Goal: Communication & Community: Answer question/provide support

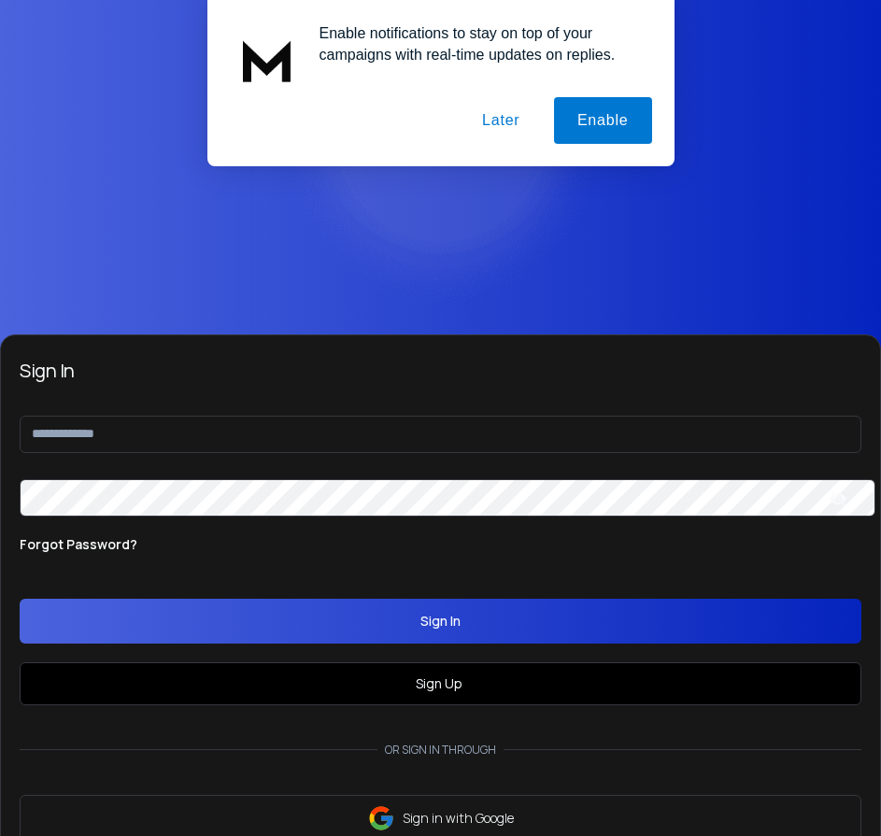
click at [611, 427] on input "email" at bounding box center [440, 434] width 841 height 37
type input "**********"
click at [20, 599] on button "Sign In" at bounding box center [440, 621] width 841 height 45
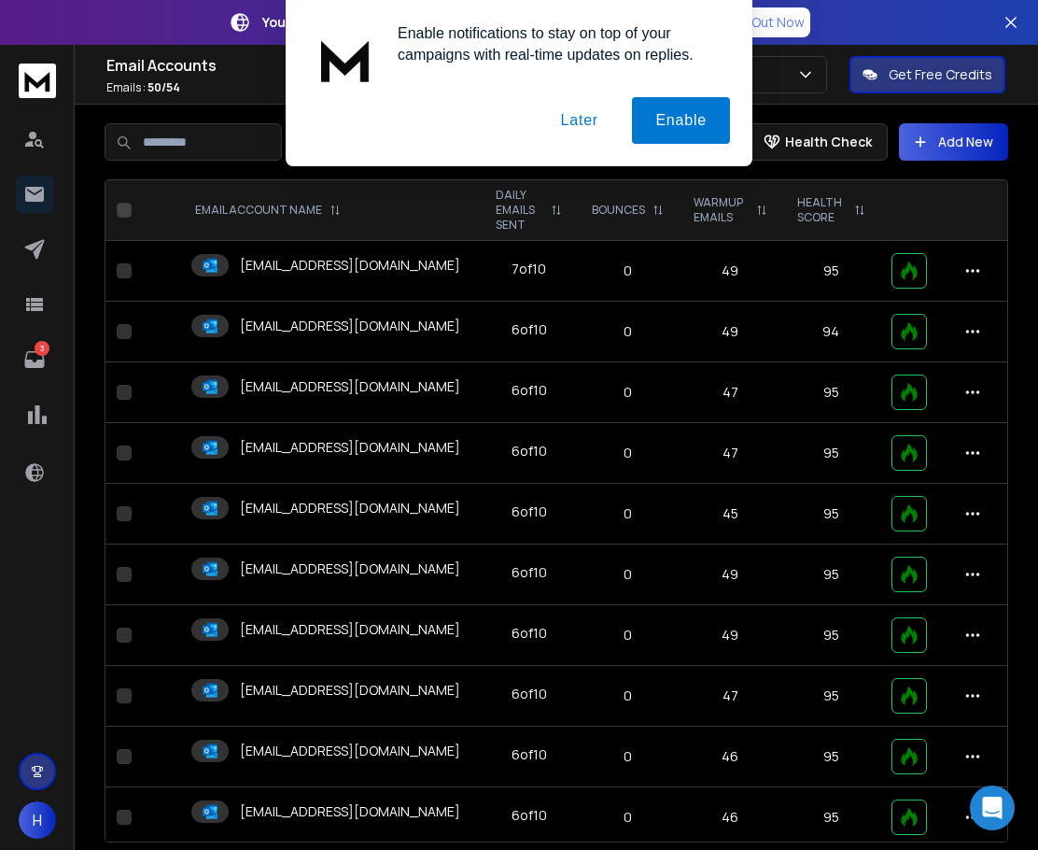
click at [569, 118] on button "Later" at bounding box center [579, 120] width 84 height 47
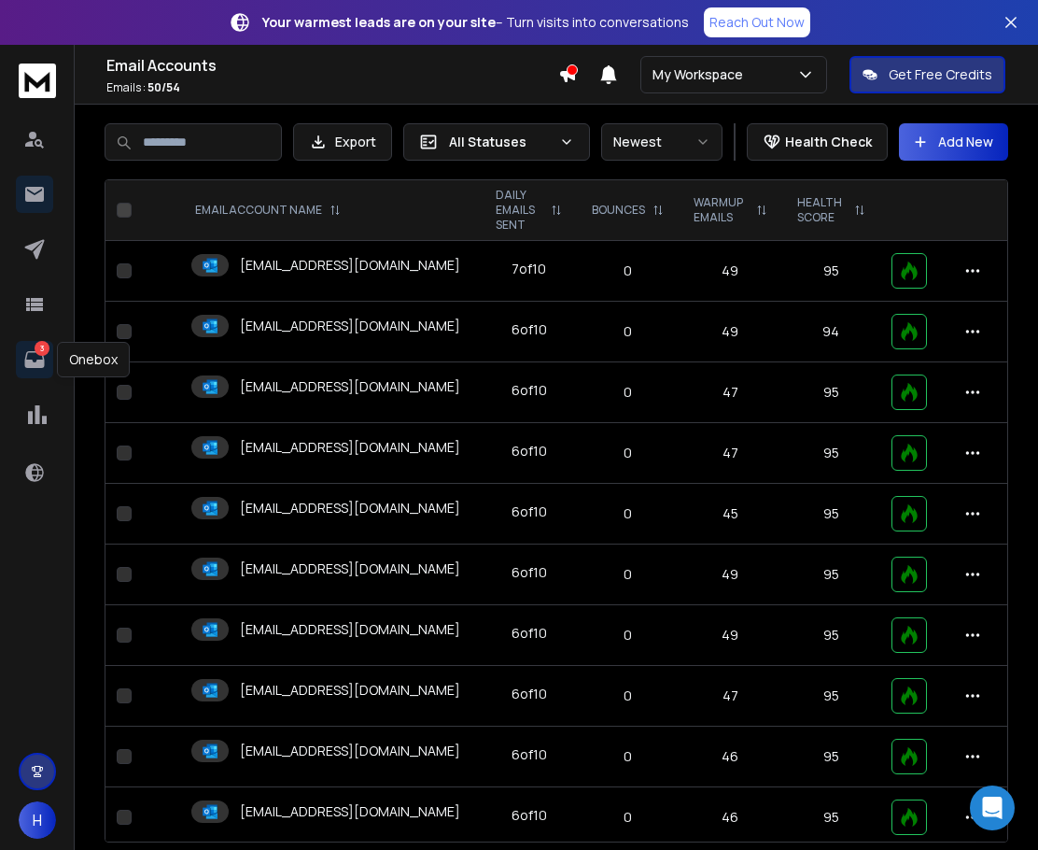
click at [38, 360] on icon at bounding box center [34, 359] width 20 height 17
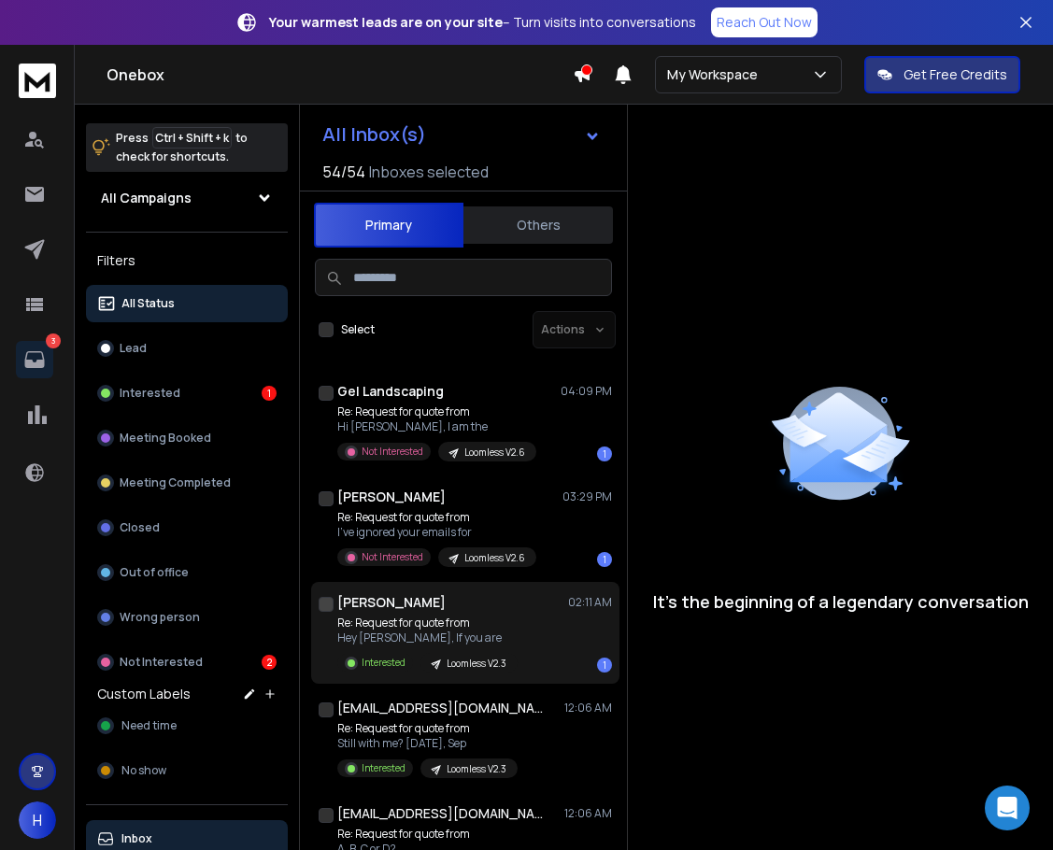
click at [549, 637] on div "Re: Request for quote from Hey Hassam, If you are Interested Loomless V2.3 1" at bounding box center [474, 643] width 275 height 57
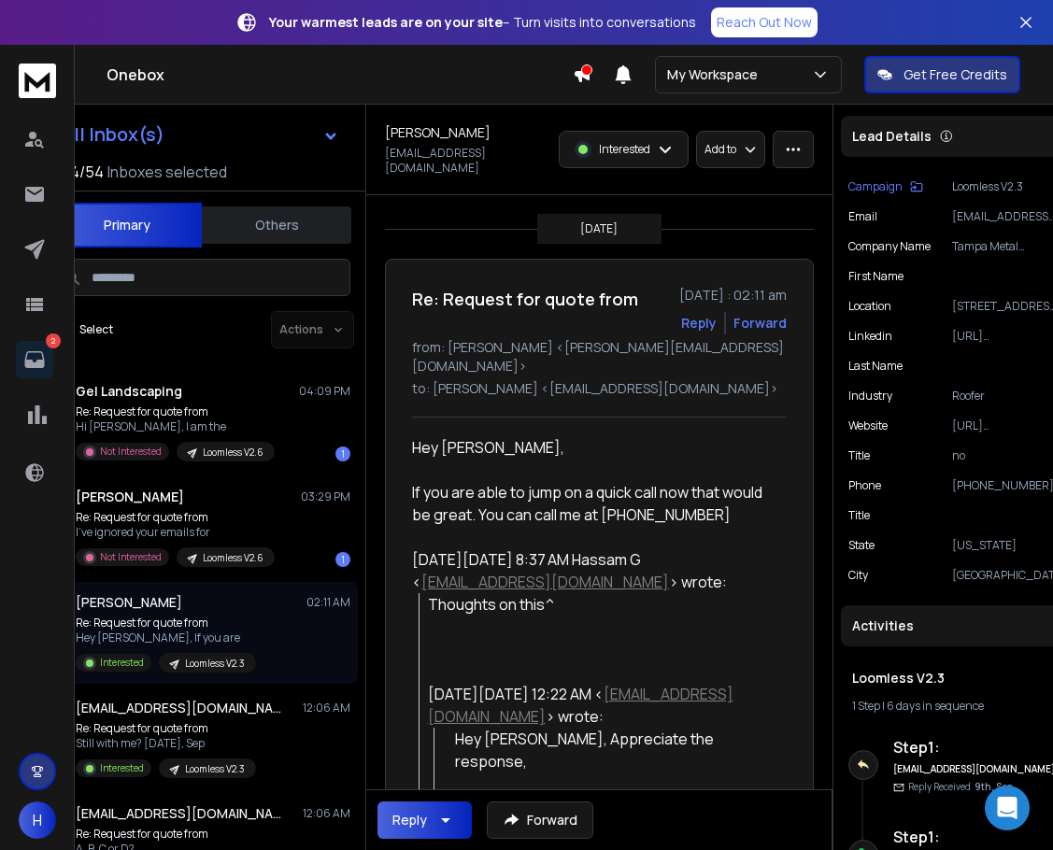
scroll to position [0, 261]
click at [670, 572] on link "[EMAIL_ADDRESS][DOMAIN_NAME]" at bounding box center [545, 582] width 247 height 21
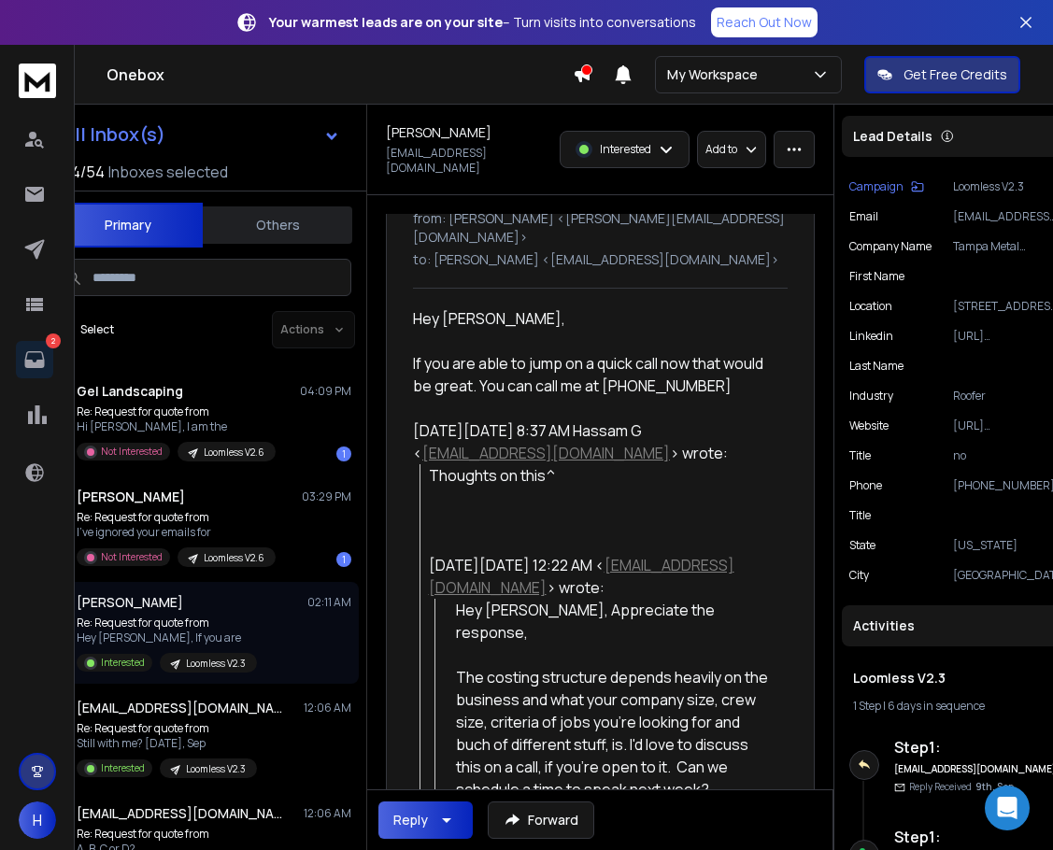
scroll to position [0, 0]
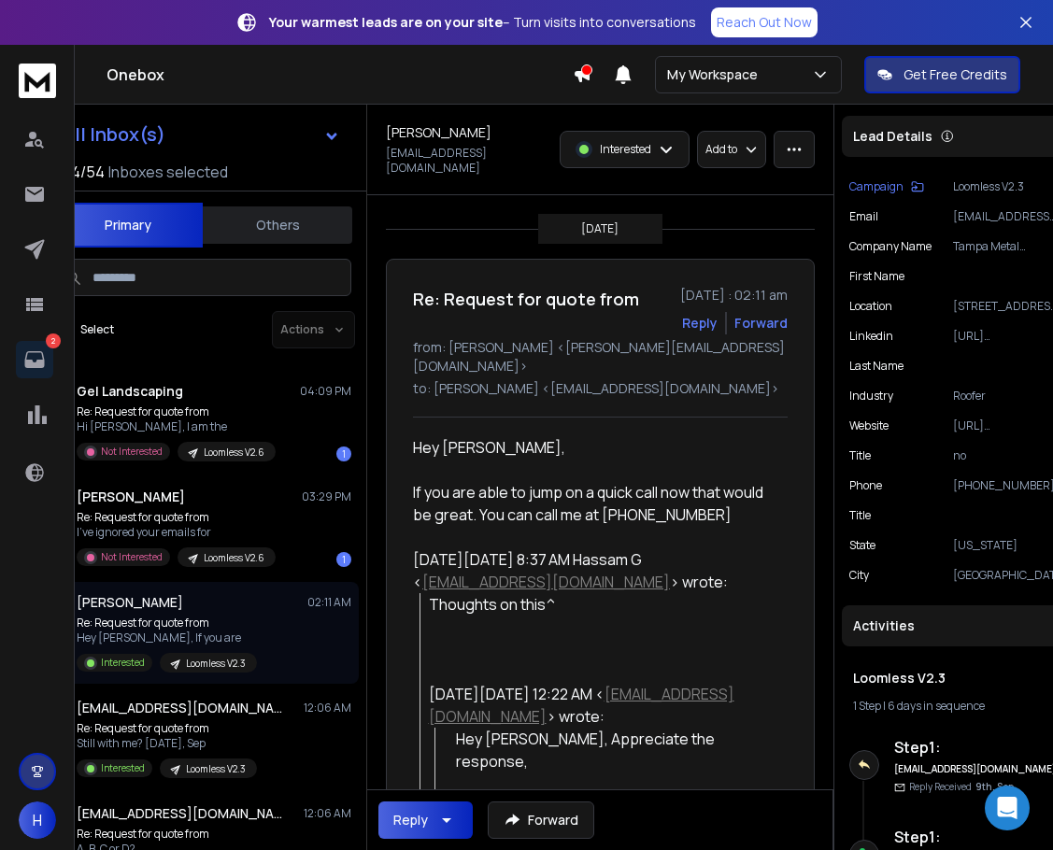
click at [413, 822] on div "Reply" at bounding box center [410, 820] width 35 height 19
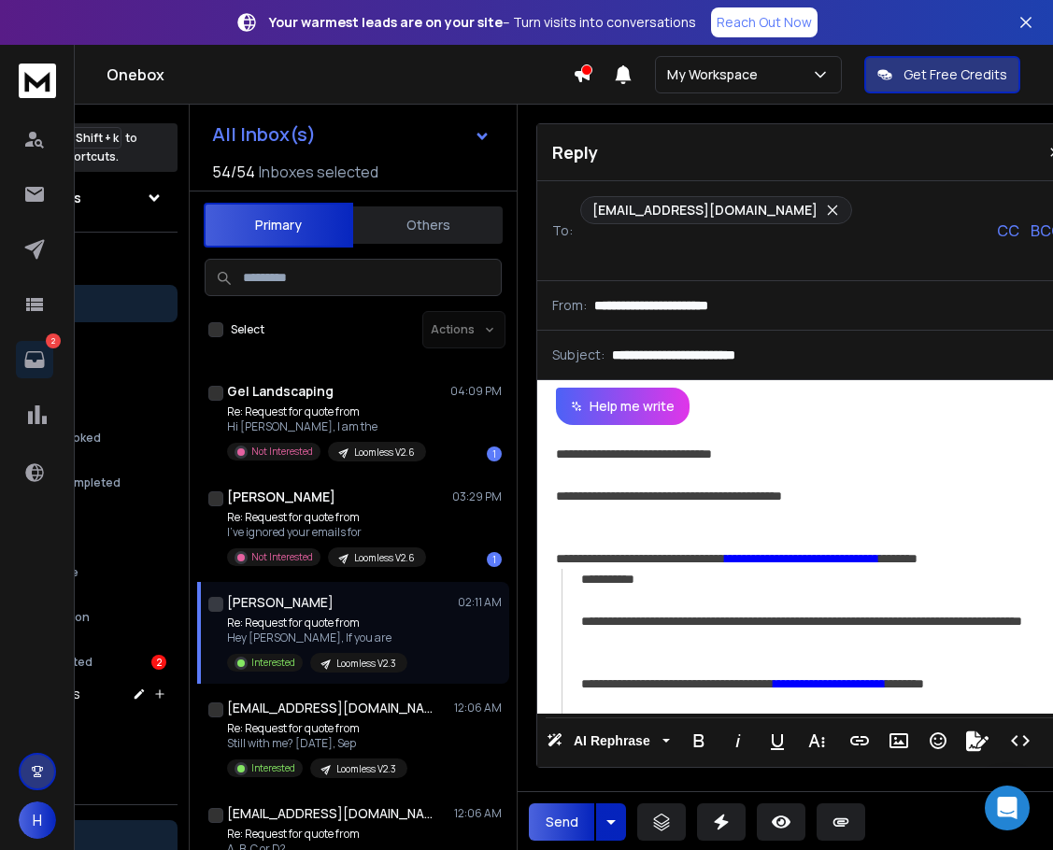
click at [809, 498] on div "**********" at bounding box center [800, 496] width 488 height 21
click at [833, 498] on div "**********" at bounding box center [800, 496] width 488 height 21
click at [859, 493] on div "**********" at bounding box center [800, 496] width 488 height 21
click at [913, 510] on div at bounding box center [807, 516] width 502 height 21
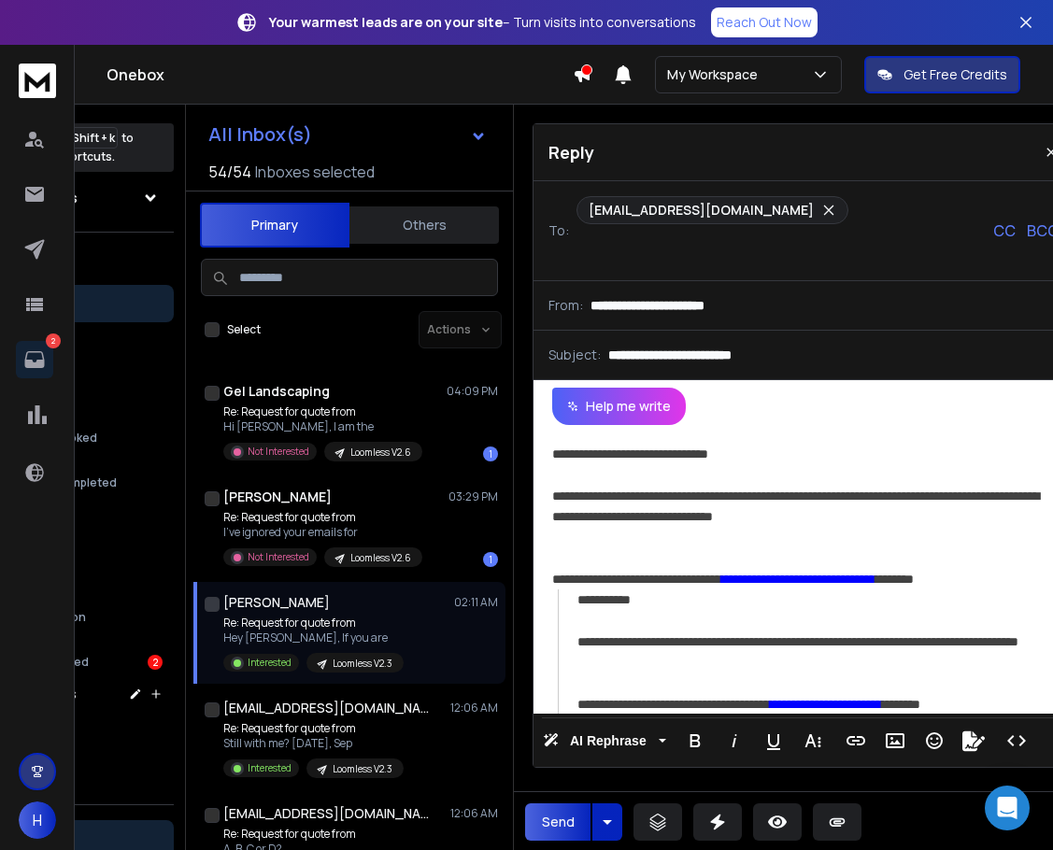
click at [937, 521] on div "**********" at bounding box center [796, 507] width 488 height 42
click at [796, 517] on div "**********" at bounding box center [796, 507] width 488 height 42
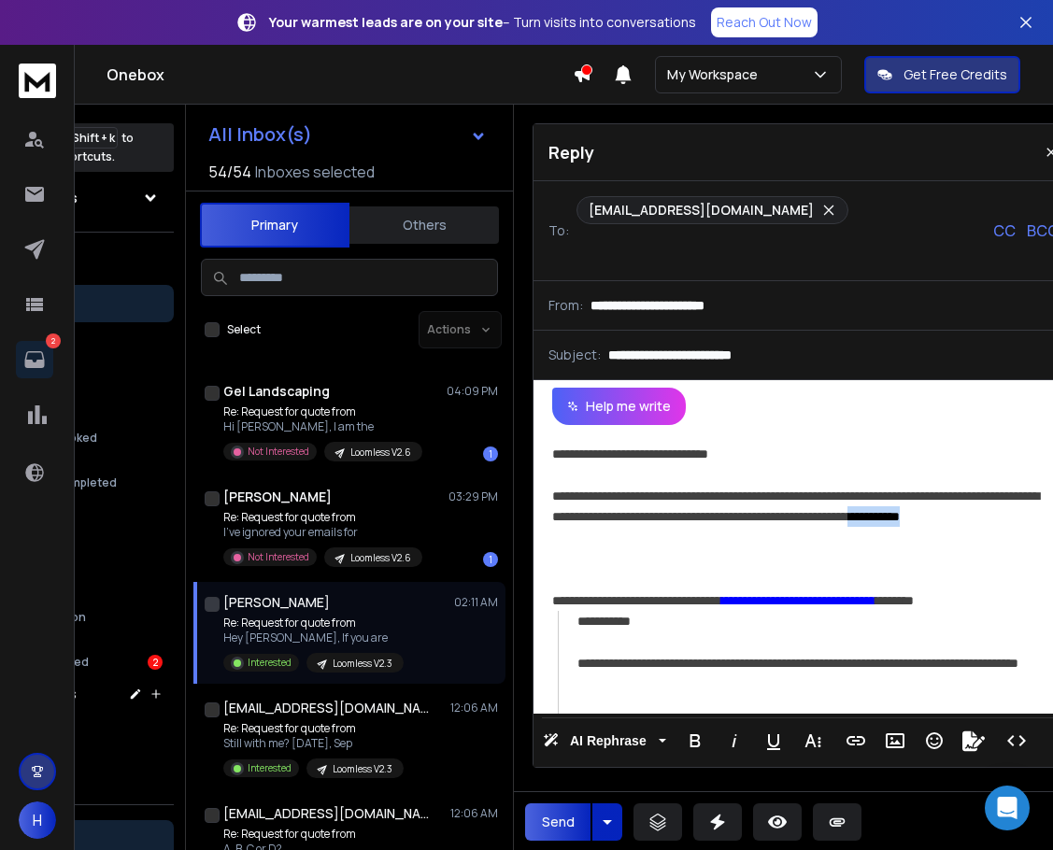
drag, startPoint x: 568, startPoint y: 538, endPoint x: 640, endPoint y: 545, distance: 72.3
click at [640, 545] on div "**********" at bounding box center [796, 517] width 488 height 63
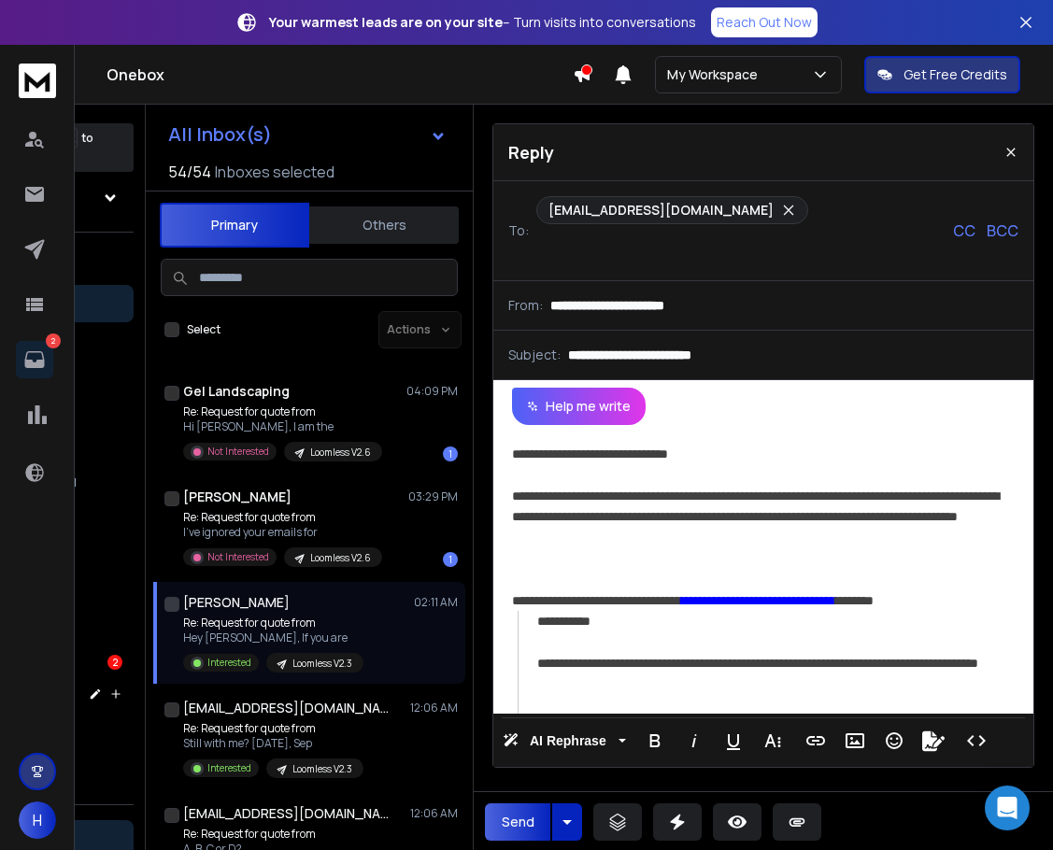
scroll to position [0, 174]
click at [925, 517] on div "**********" at bounding box center [756, 517] width 488 height 63
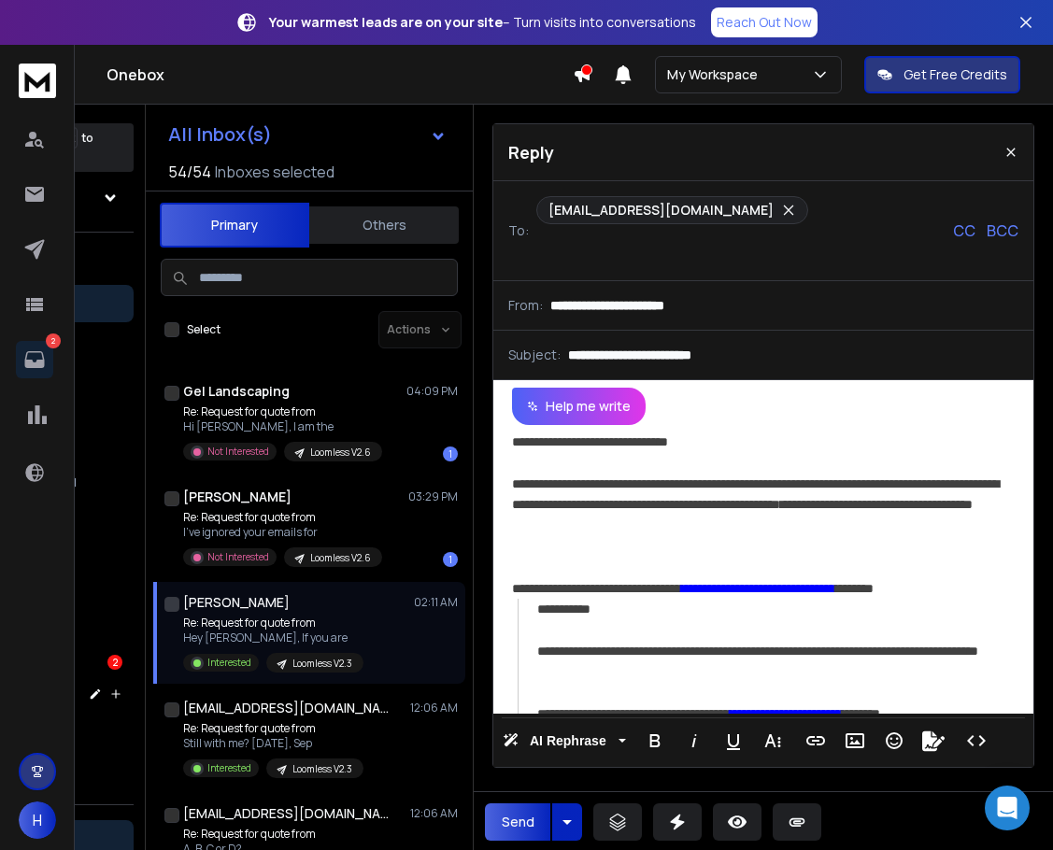
scroll to position [0, 0]
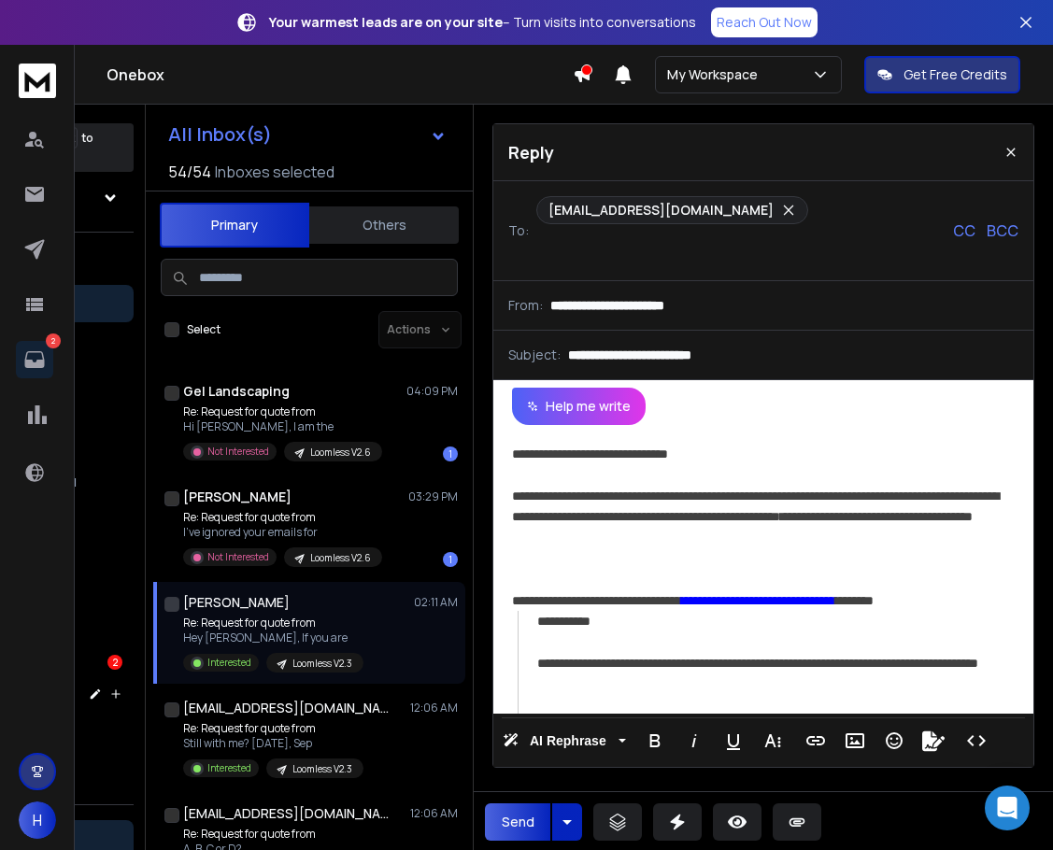
click at [490, 817] on button "Send" at bounding box center [517, 821] width 65 height 37
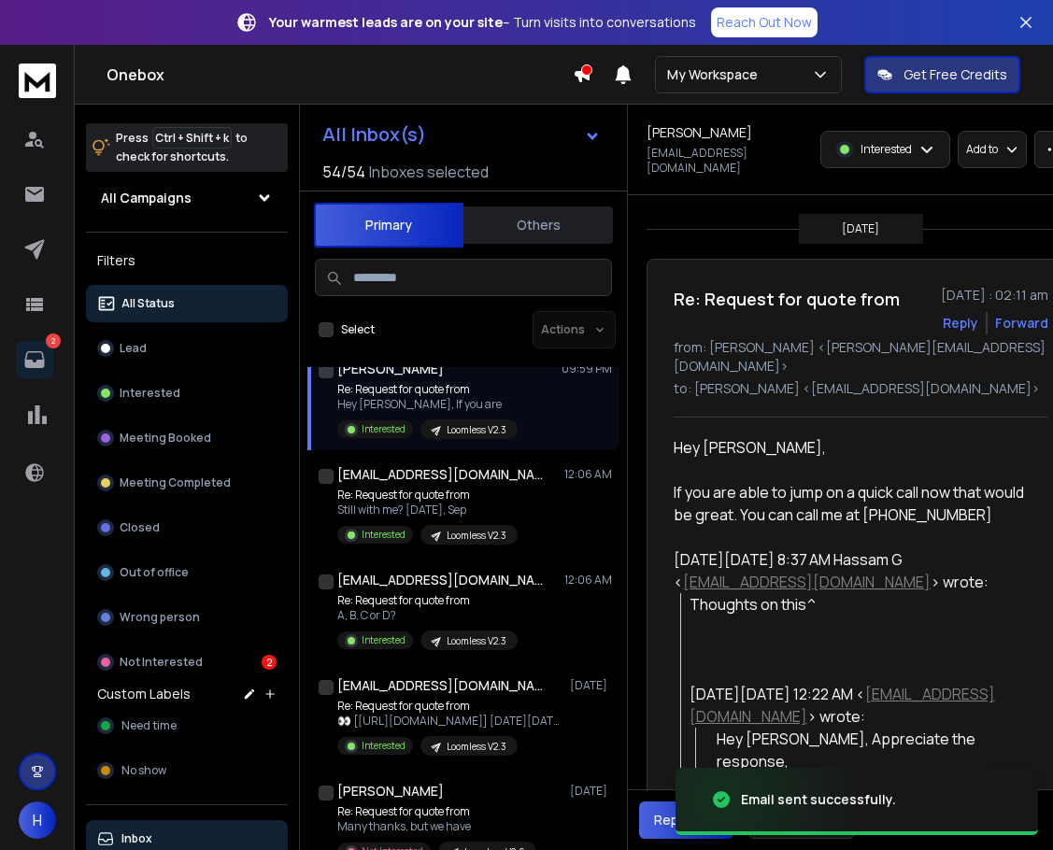
scroll to position [235, 0]
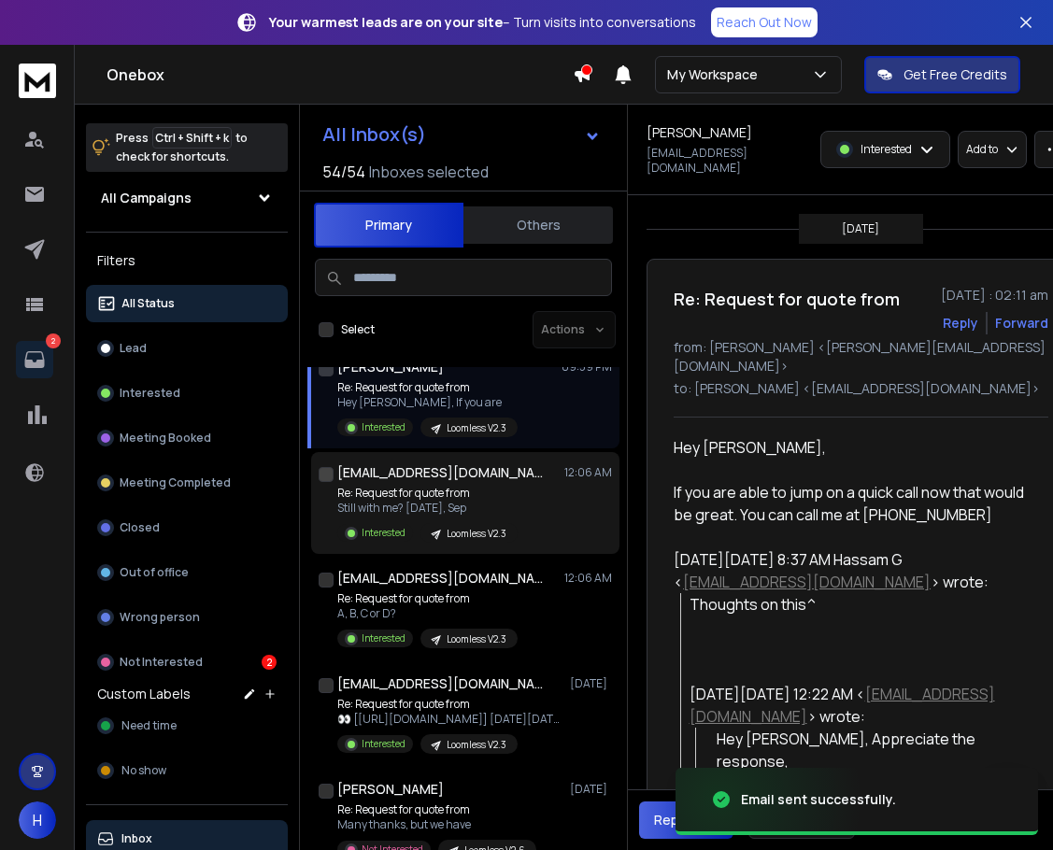
click at [520, 468] on h1 "[EMAIL_ADDRESS][DOMAIN_NAME]" at bounding box center [439, 472] width 205 height 19
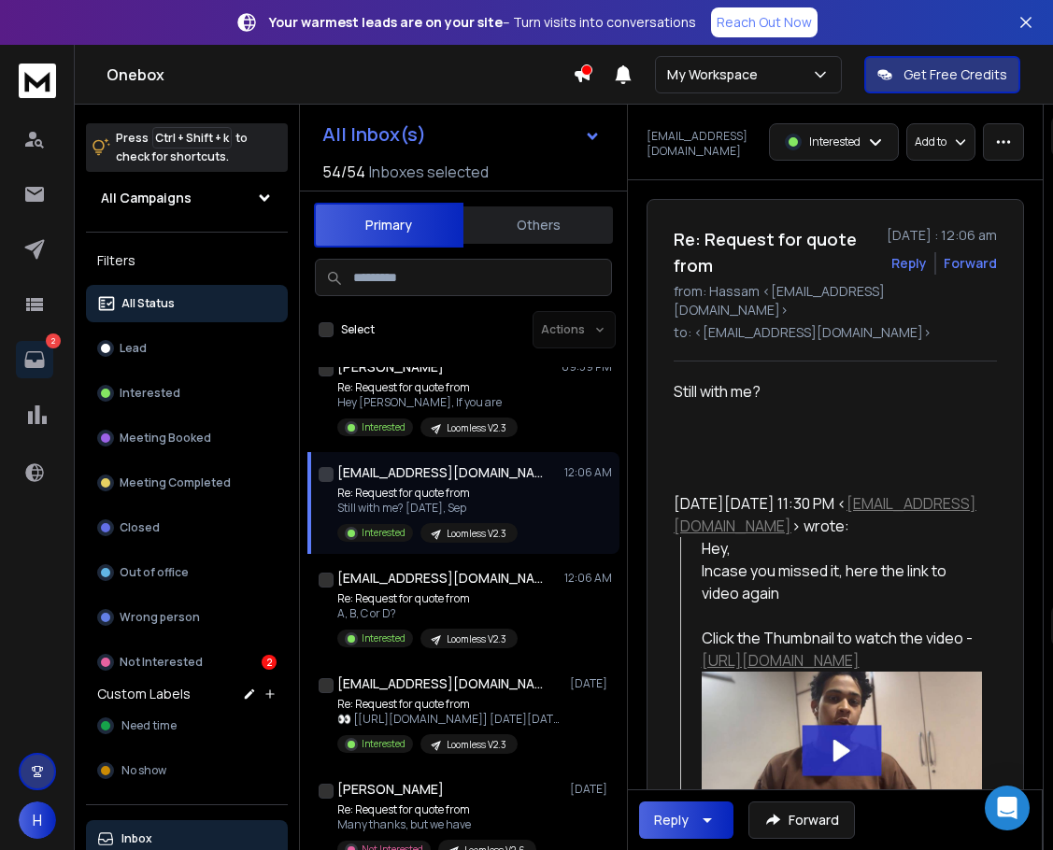
scroll to position [46, 0]
click at [679, 818] on div "Reply" at bounding box center [671, 820] width 35 height 19
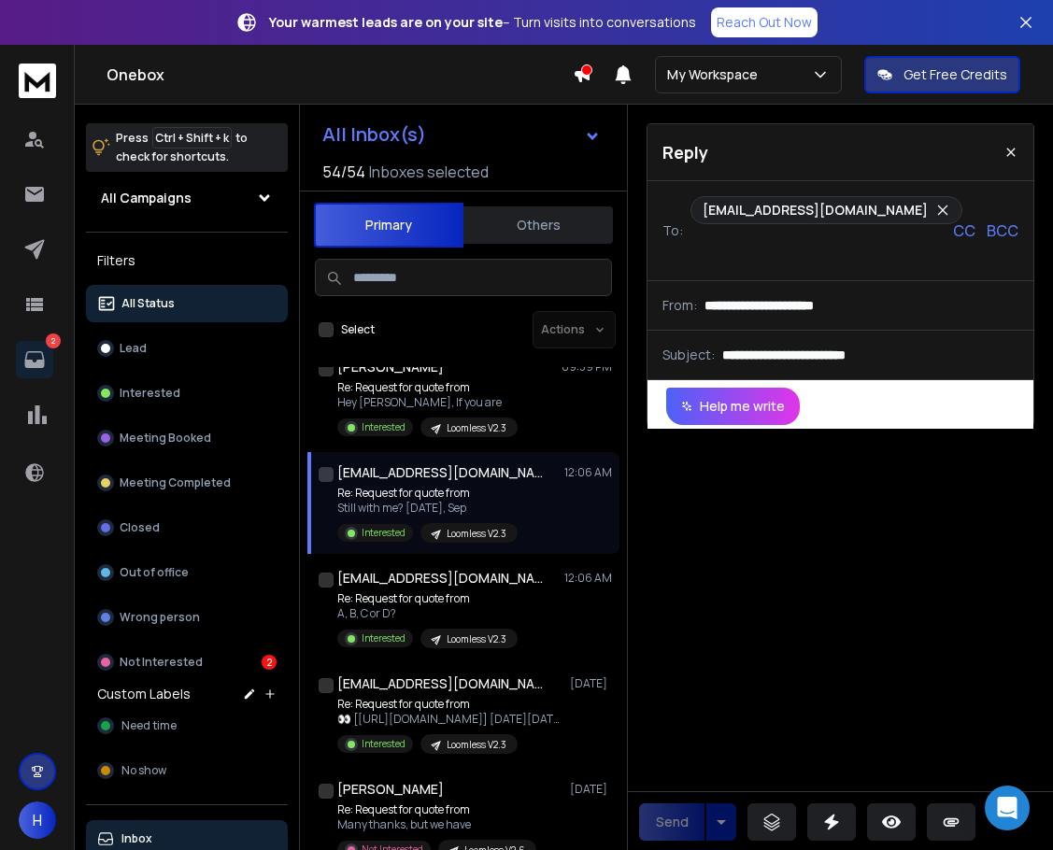
scroll to position [0, 0]
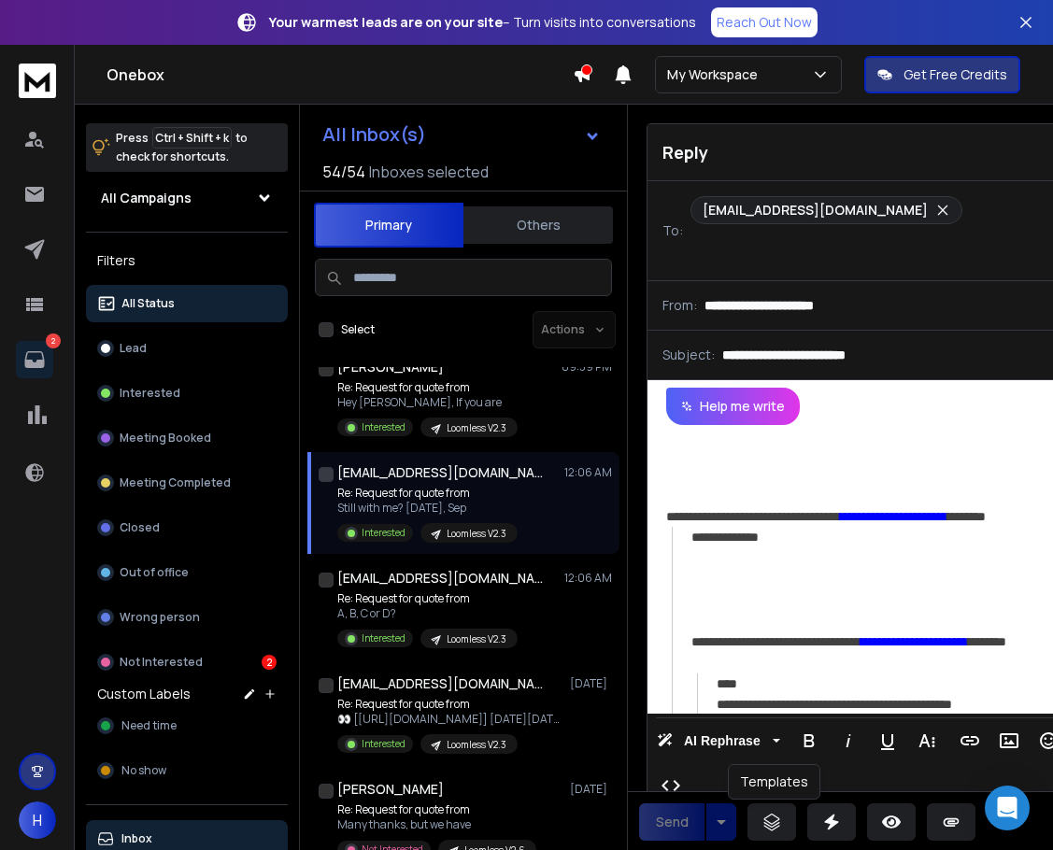
click at [778, 813] on icon at bounding box center [771, 821] width 19 height 19
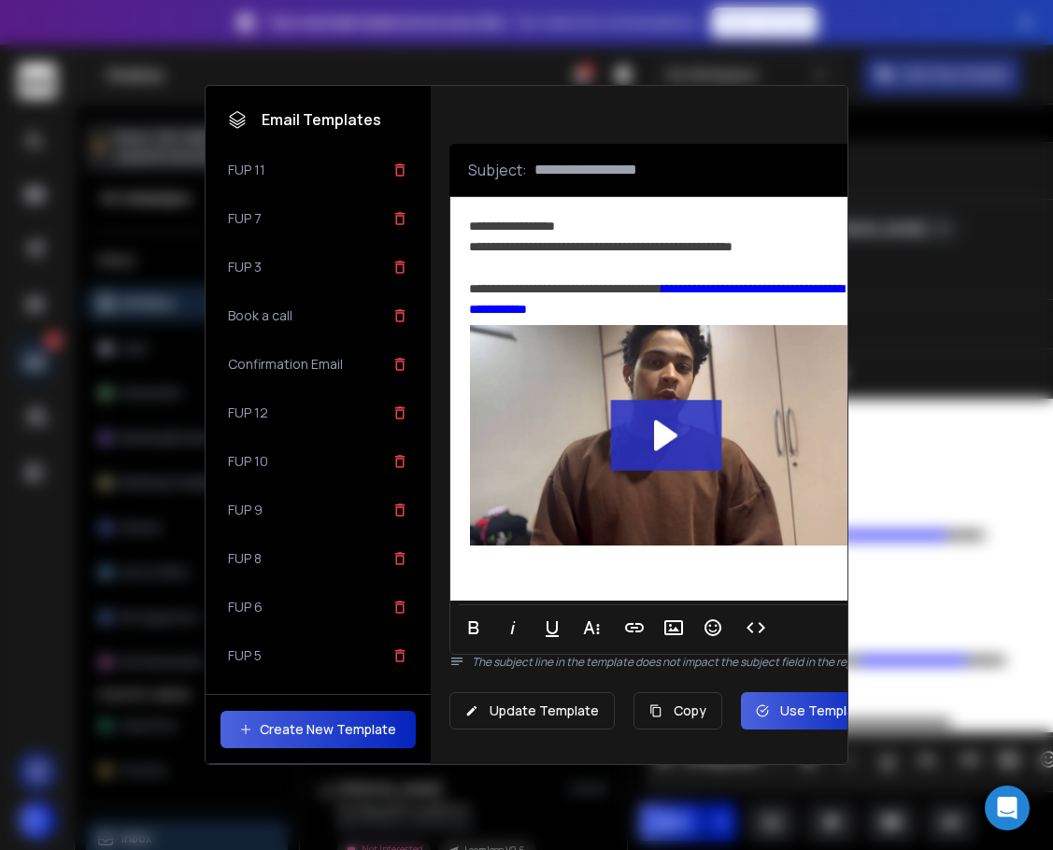
scroll to position [274, 0]
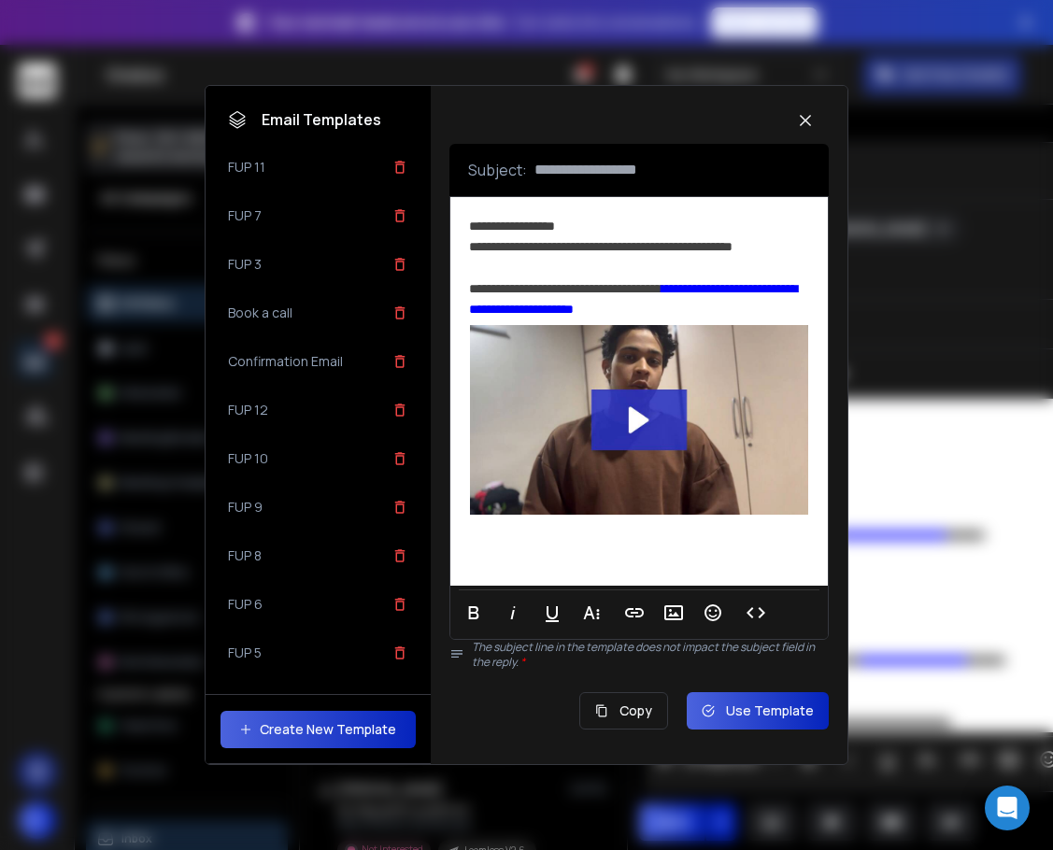
click at [287, 659] on div "FUP 5" at bounding box center [317, 652] width 179 height 19
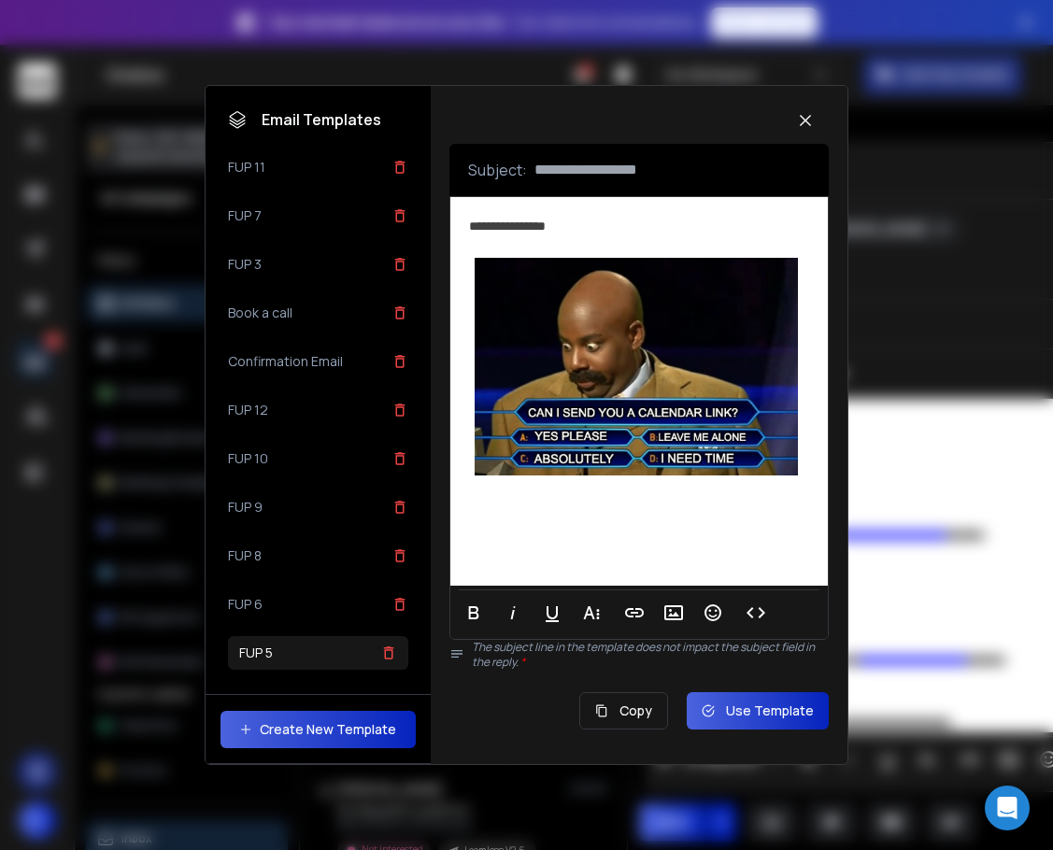
click at [742, 708] on button "Use Template" at bounding box center [757, 710] width 142 height 37
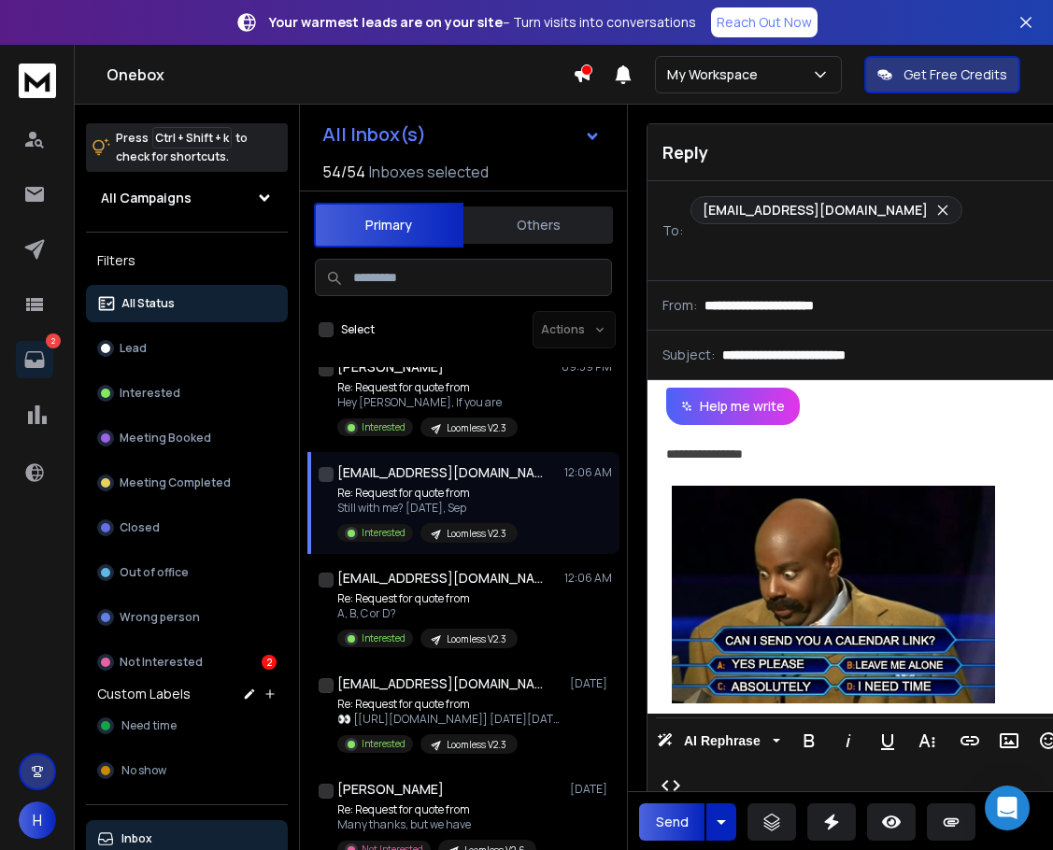
click at [668, 824] on button "Send" at bounding box center [671, 821] width 65 height 37
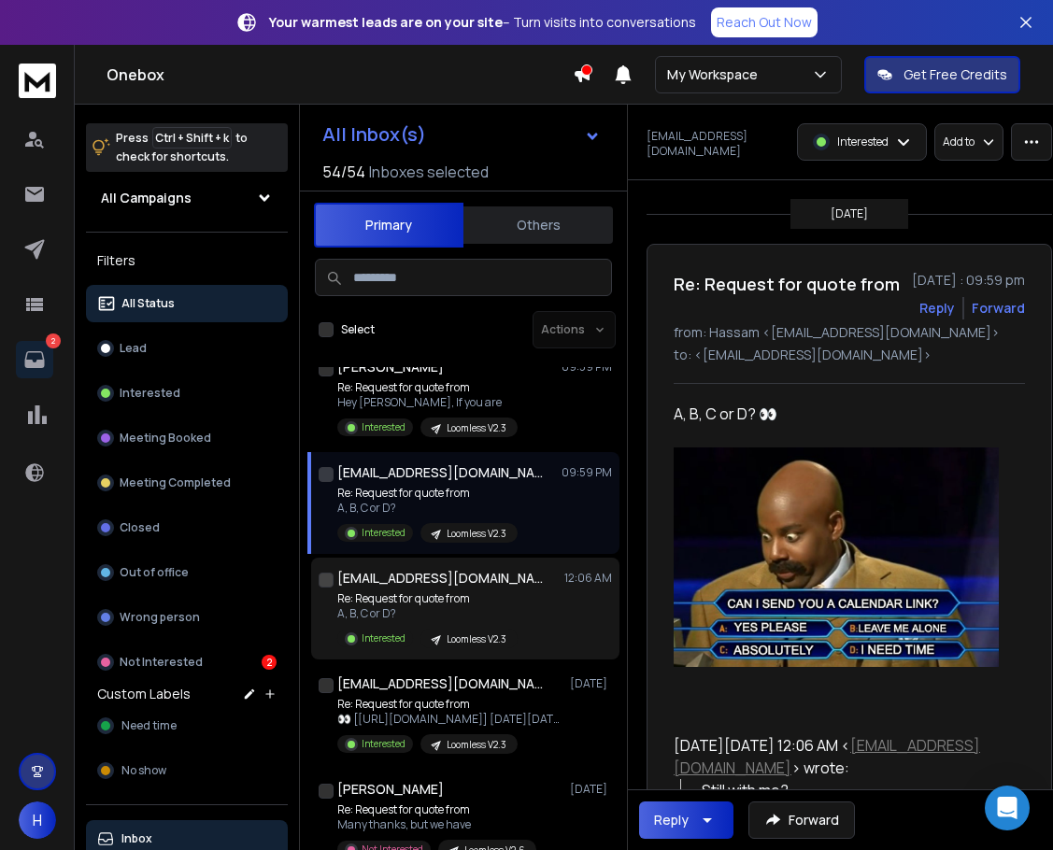
click at [514, 623] on div "Re: Request for quote from A, B, C or D? Interested Loomless V2.3" at bounding box center [427, 619] width 180 height 57
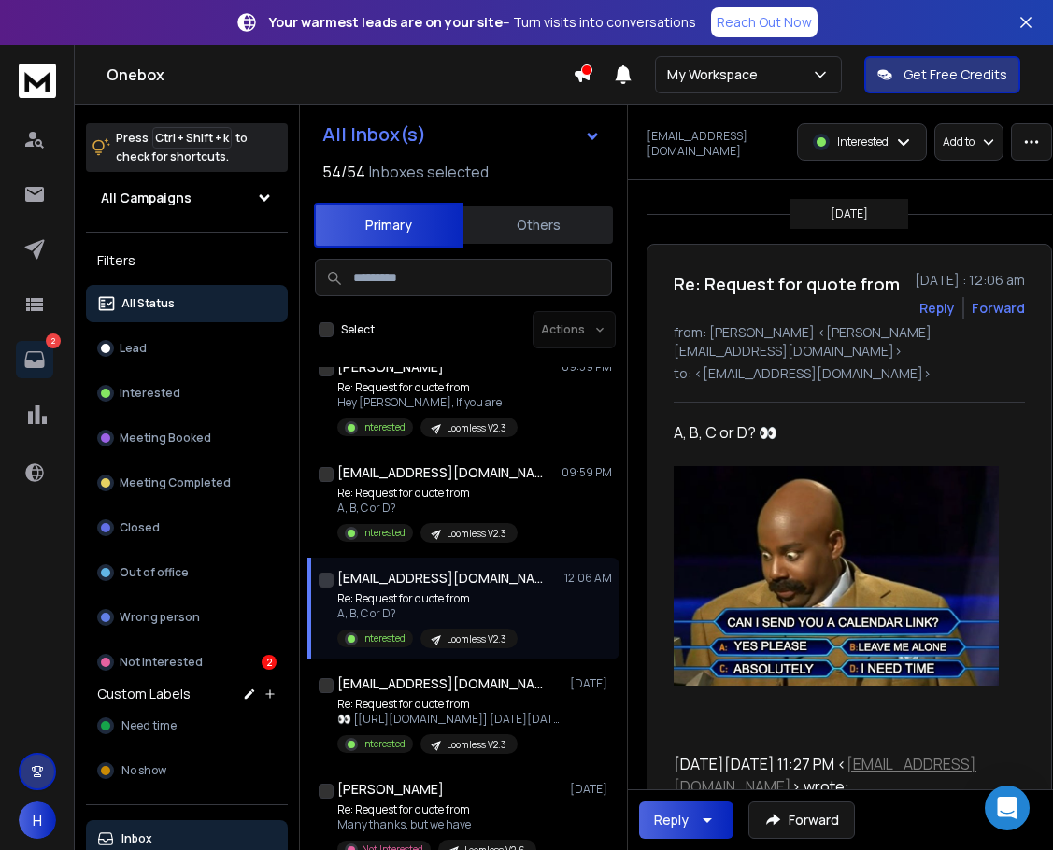
click at [674, 822] on div "Reply" at bounding box center [671, 820] width 35 height 19
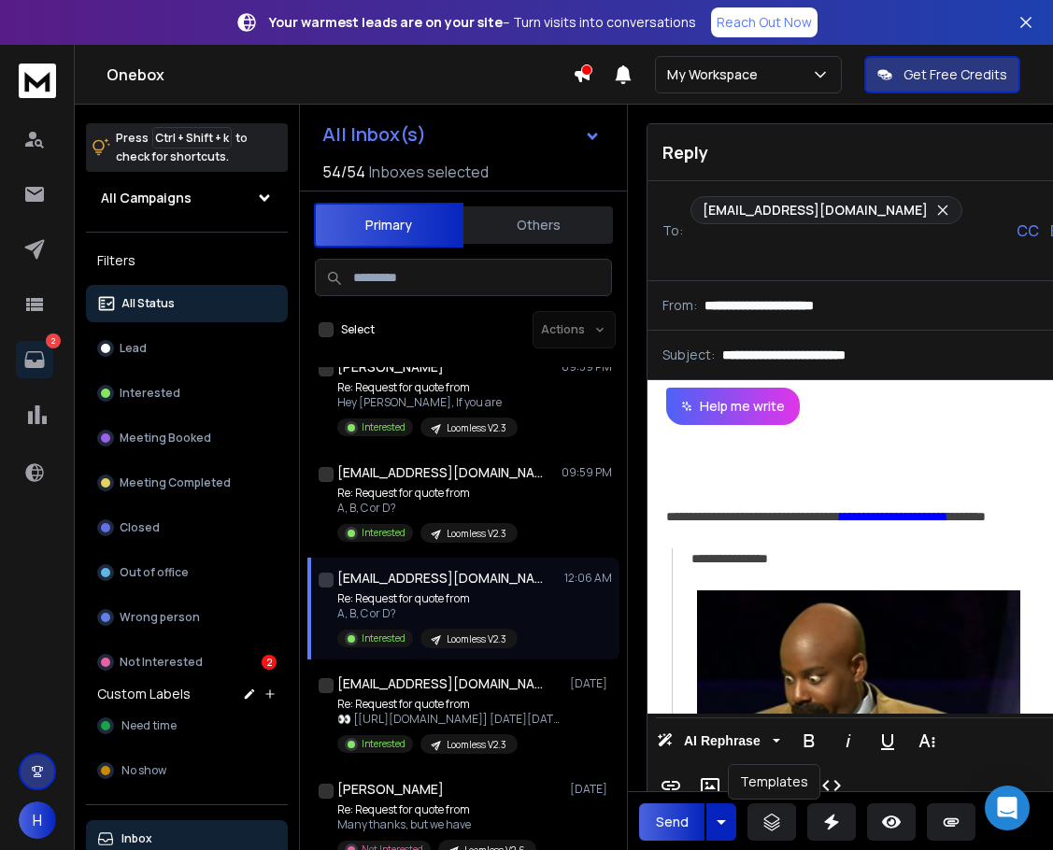
click at [771, 823] on icon at bounding box center [771, 821] width 19 height 19
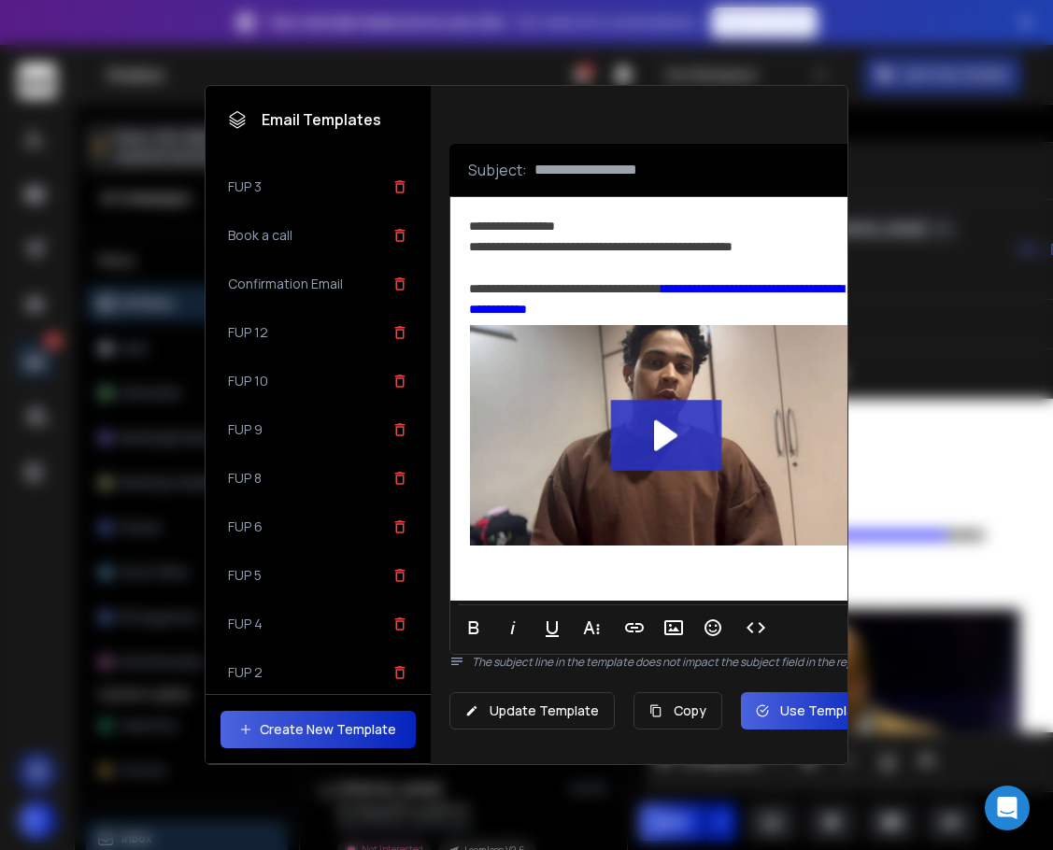
scroll to position [352, 0]
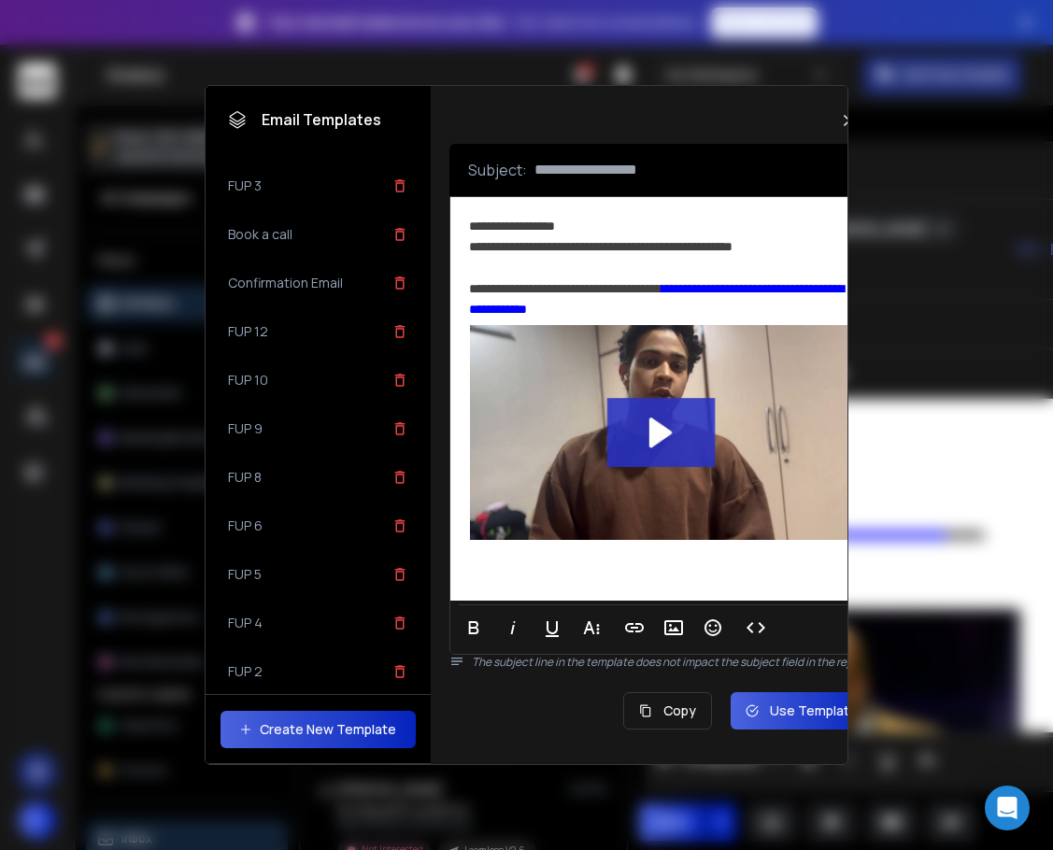
click at [276, 525] on div "FUP 6" at bounding box center [317, 525] width 179 height 19
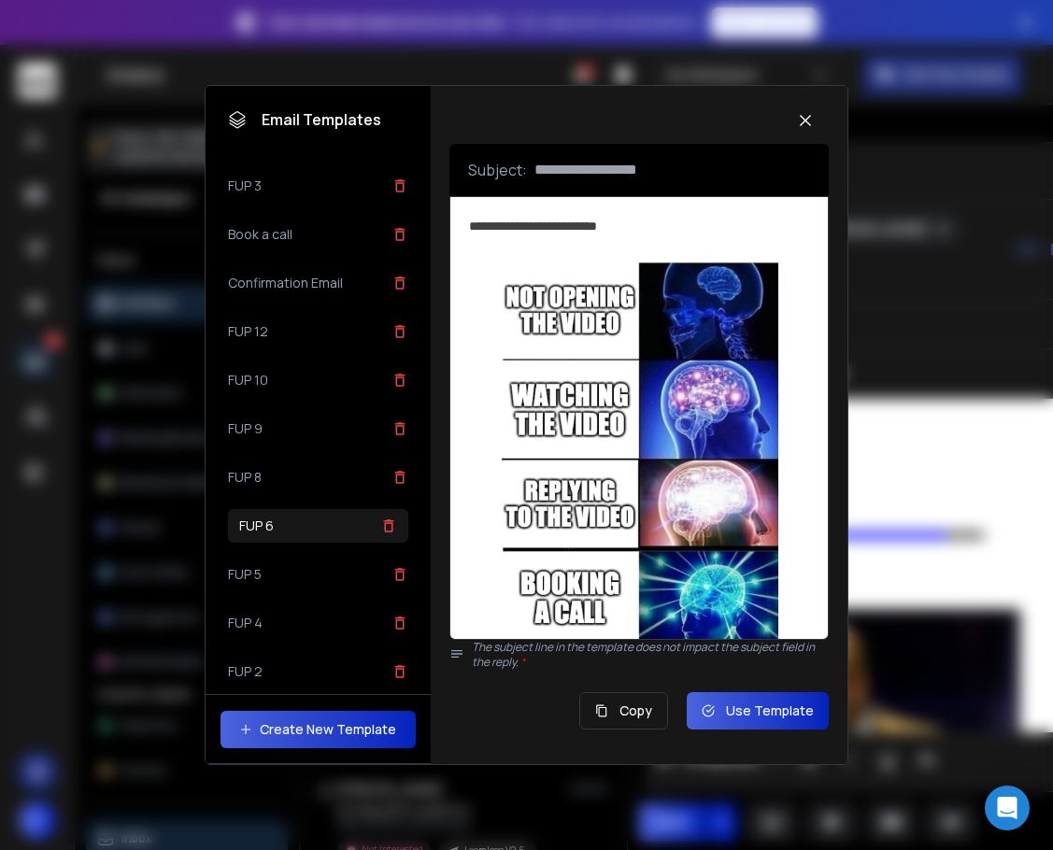
click at [722, 711] on button "Use Template" at bounding box center [757, 710] width 142 height 37
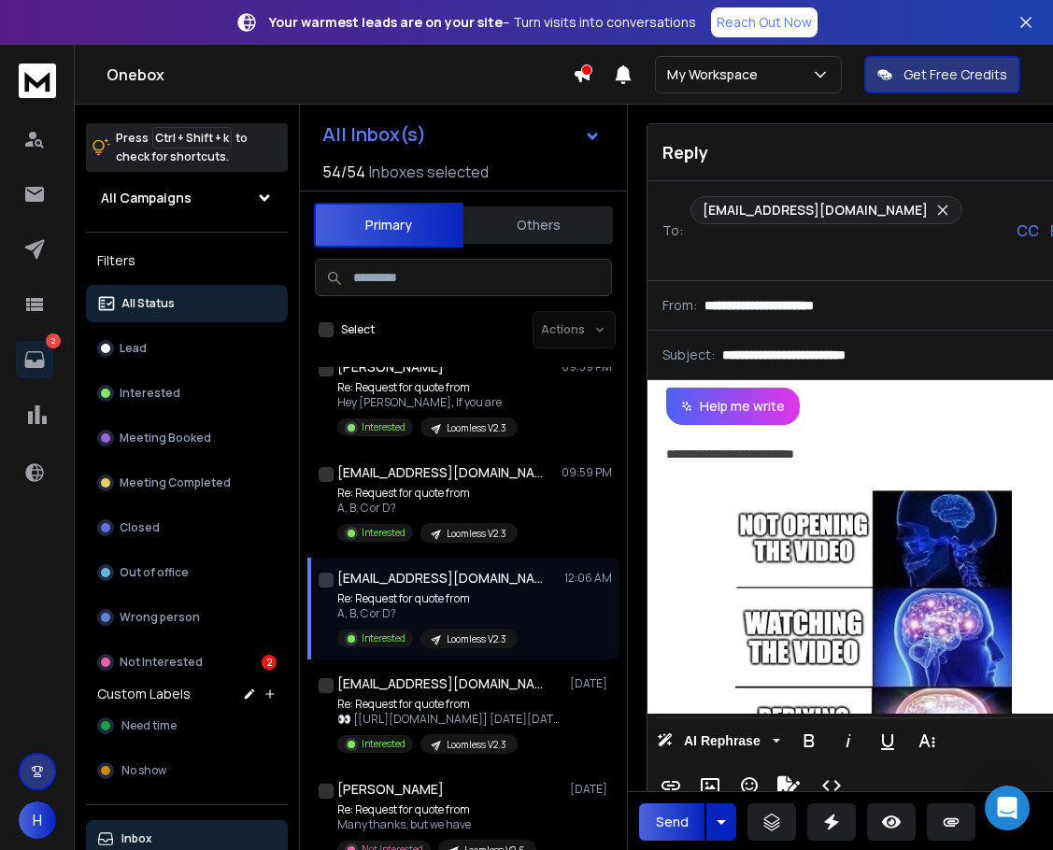
click at [662, 817] on button "Send" at bounding box center [671, 821] width 65 height 37
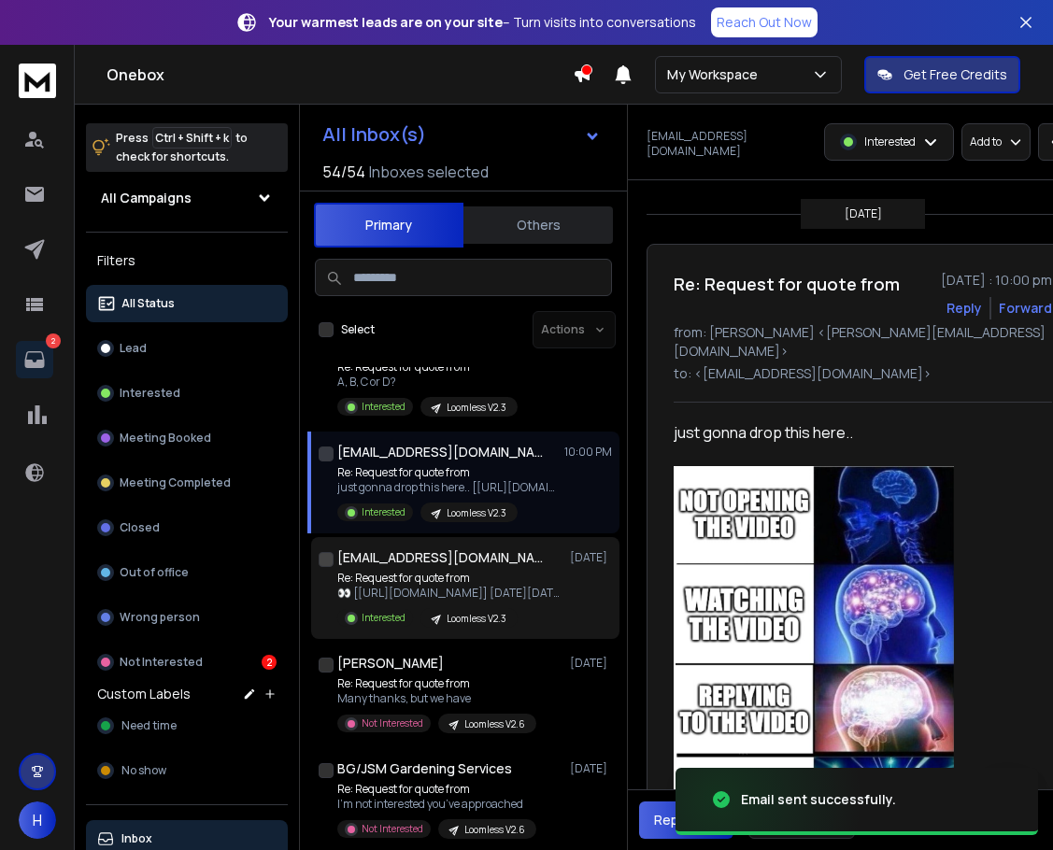
scroll to position [362, 0]
click at [490, 593] on p "👀 [[URL][DOMAIN_NAME]] [DATE][DATE]" at bounding box center [449, 592] width 224 height 15
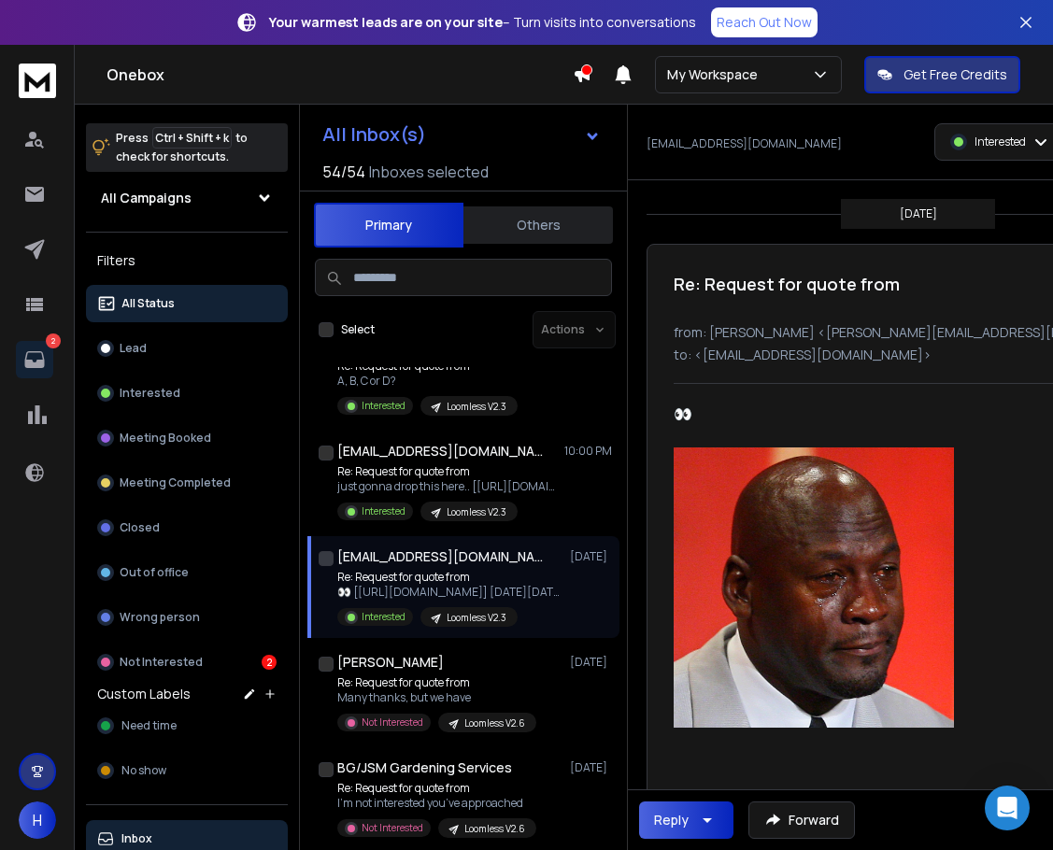
click at [683, 812] on div "Reply" at bounding box center [671, 820] width 35 height 19
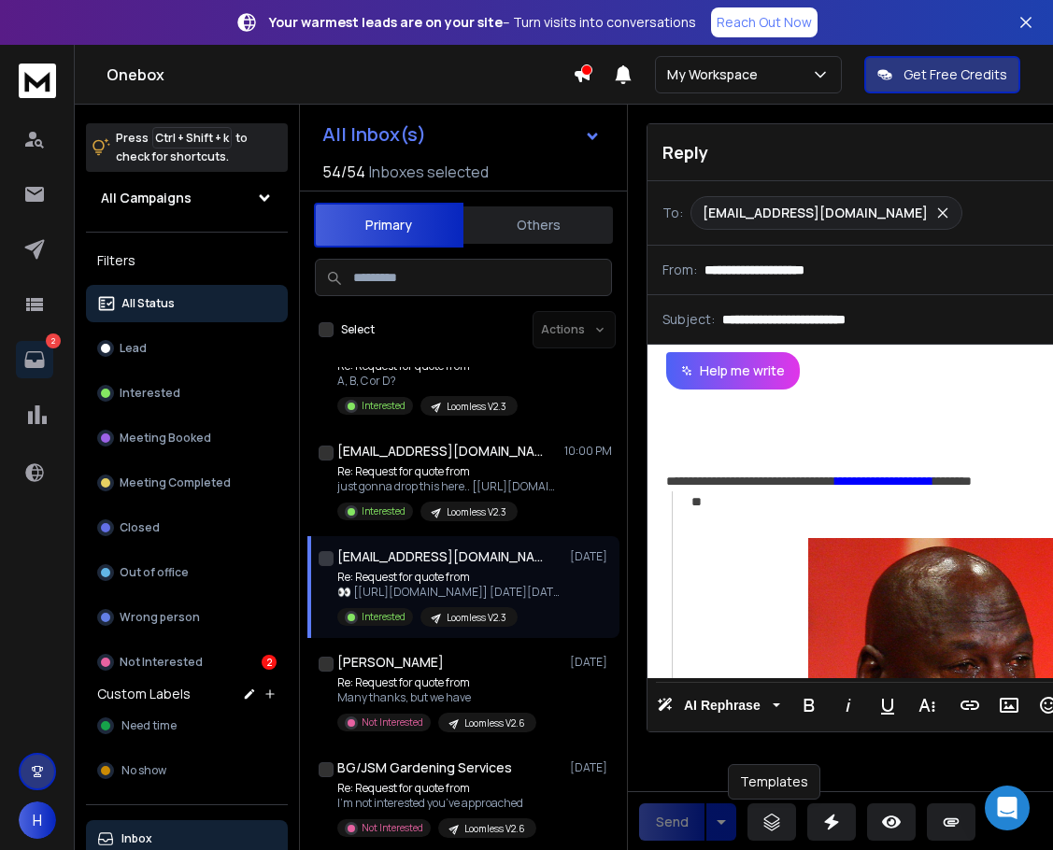
click at [771, 811] on button at bounding box center [771, 821] width 49 height 37
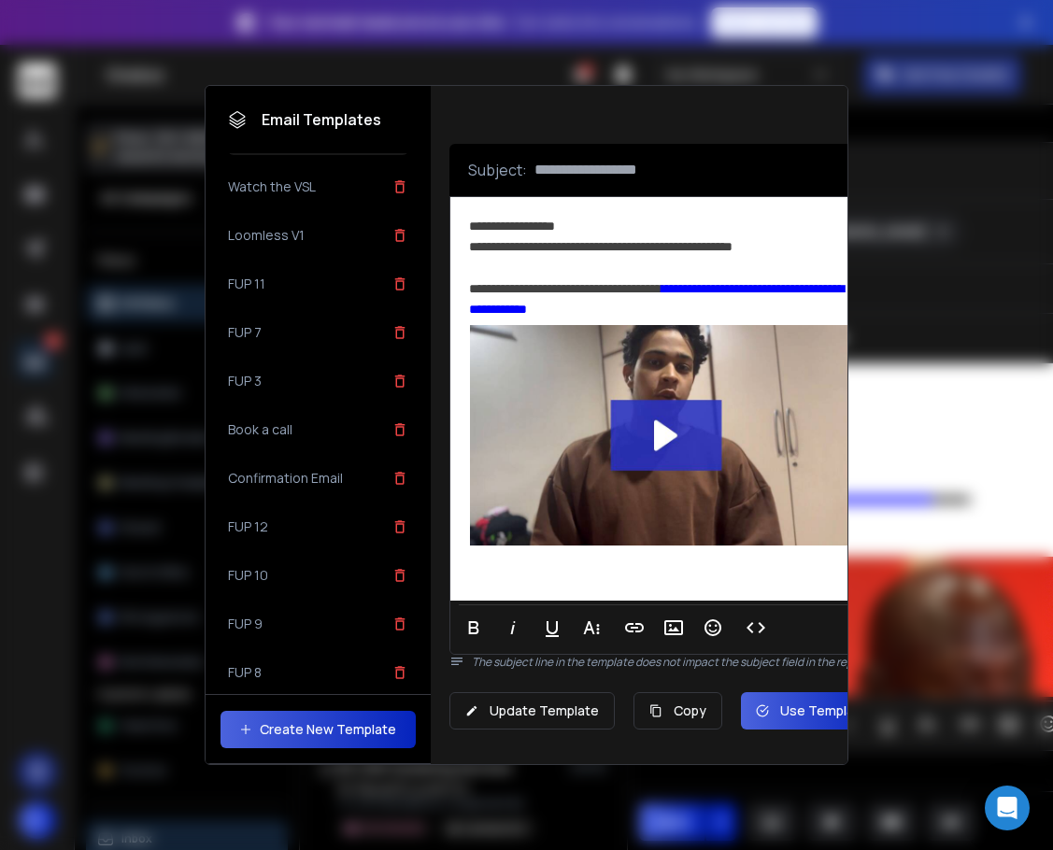
scroll to position [159, 0]
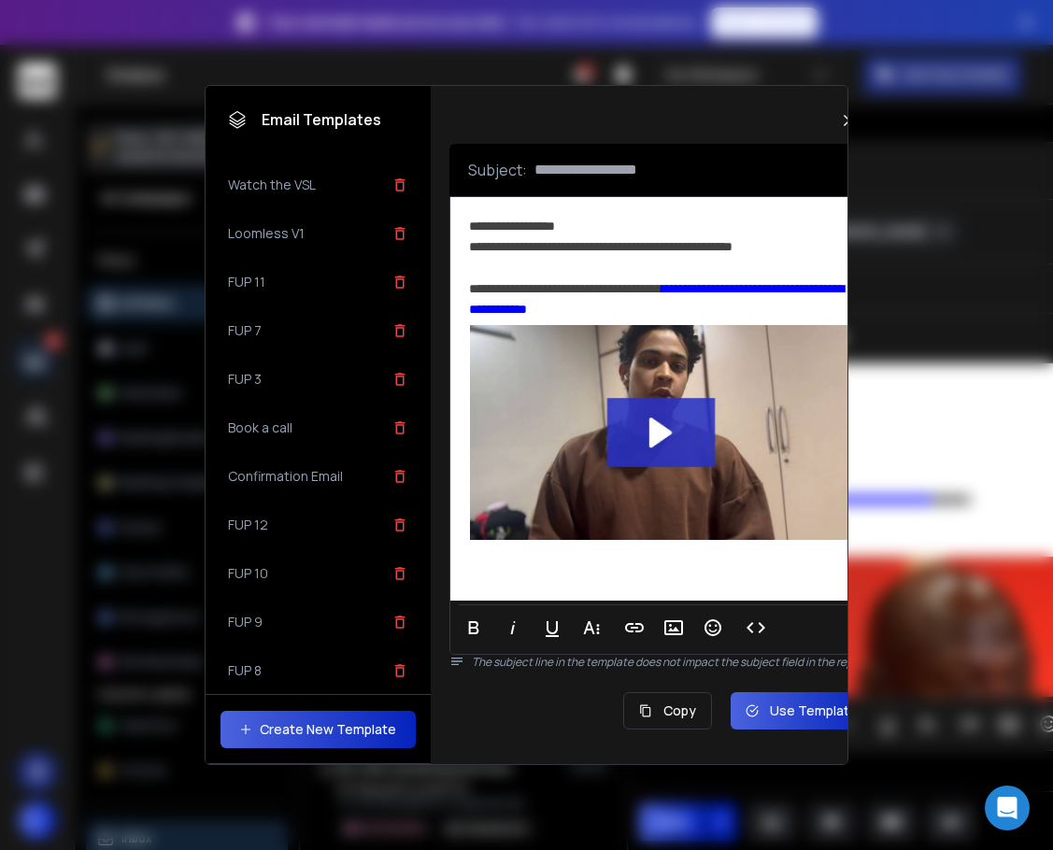
click at [291, 572] on div "FUP 10" at bounding box center [317, 573] width 179 height 19
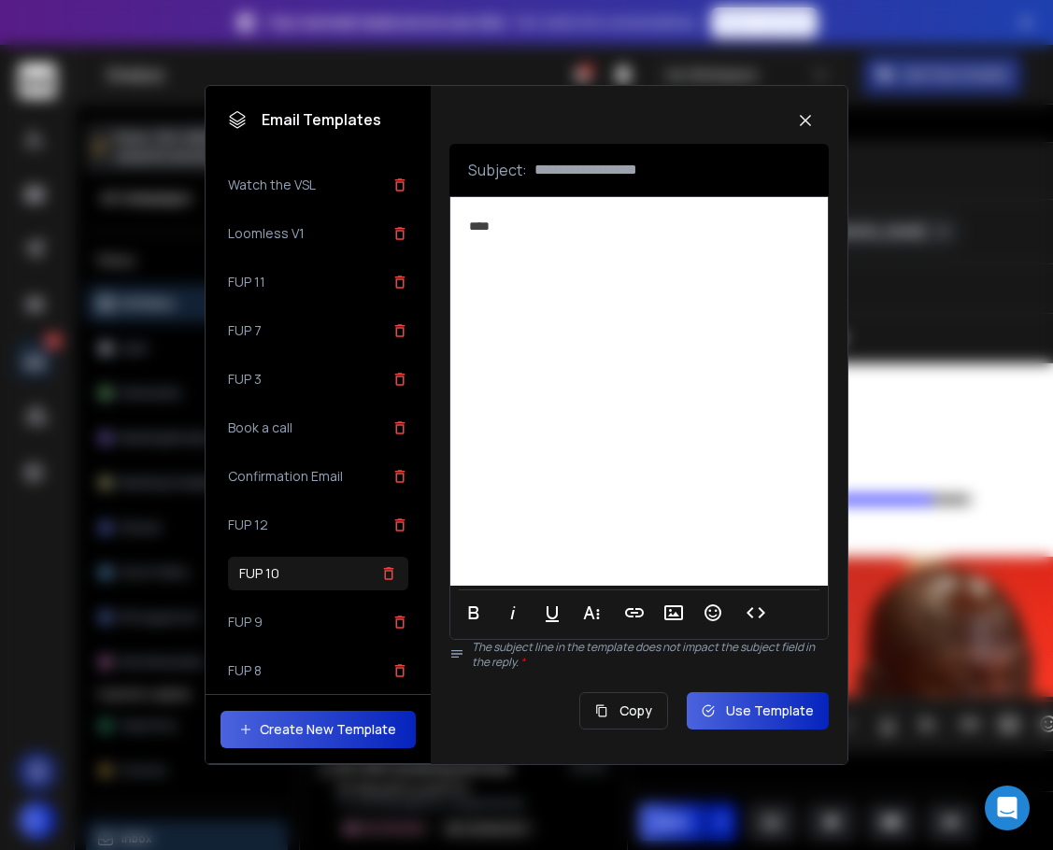
click at [732, 718] on button "Use Template" at bounding box center [757, 710] width 142 height 37
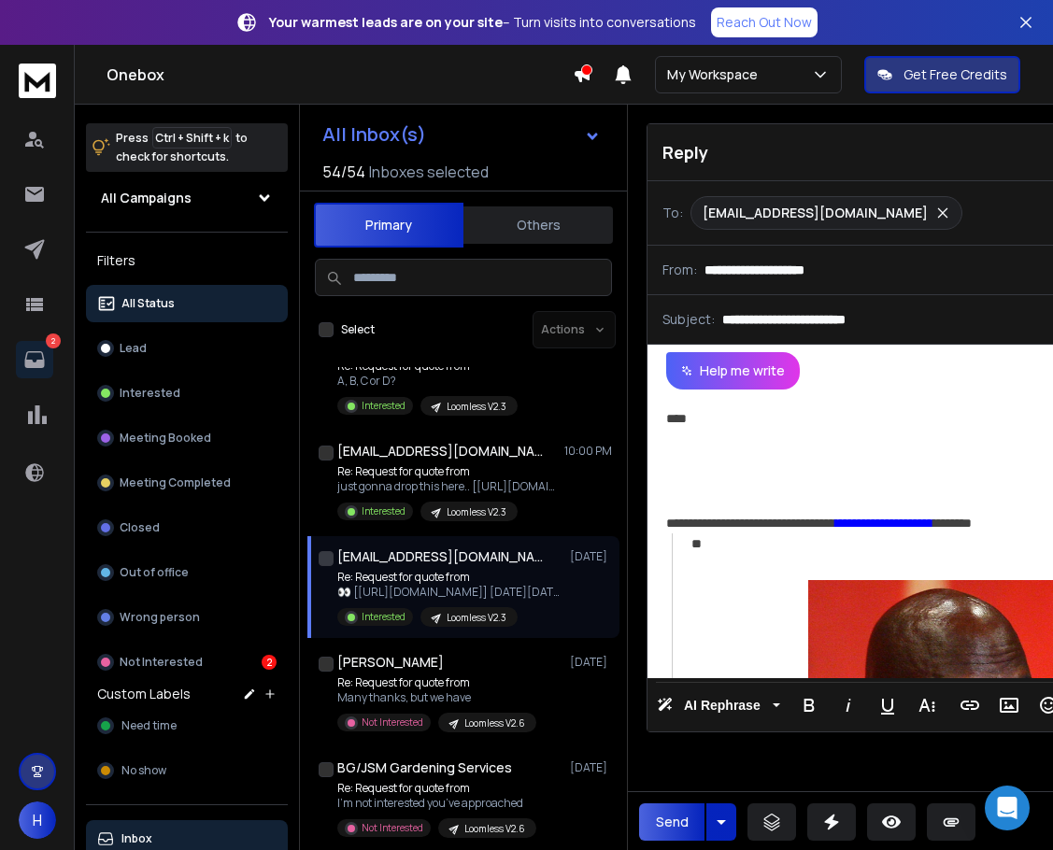
click at [662, 819] on button "Send" at bounding box center [671, 821] width 65 height 37
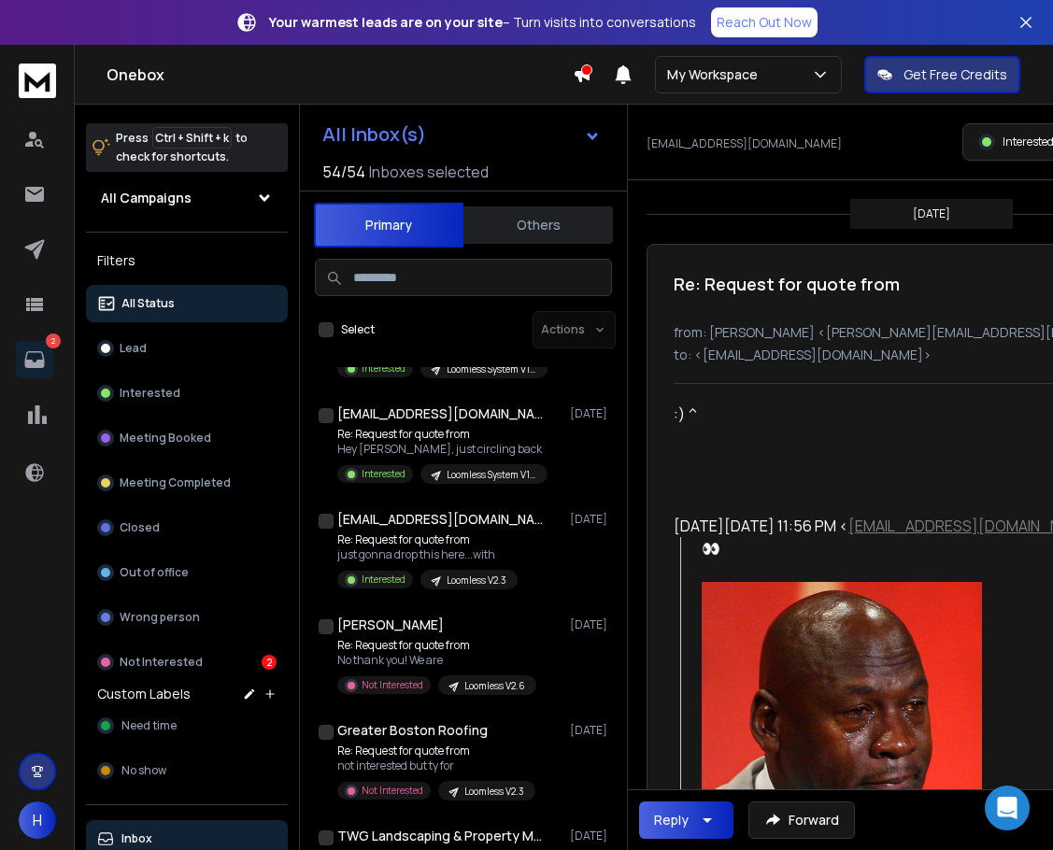
scroll to position [1878, 0]
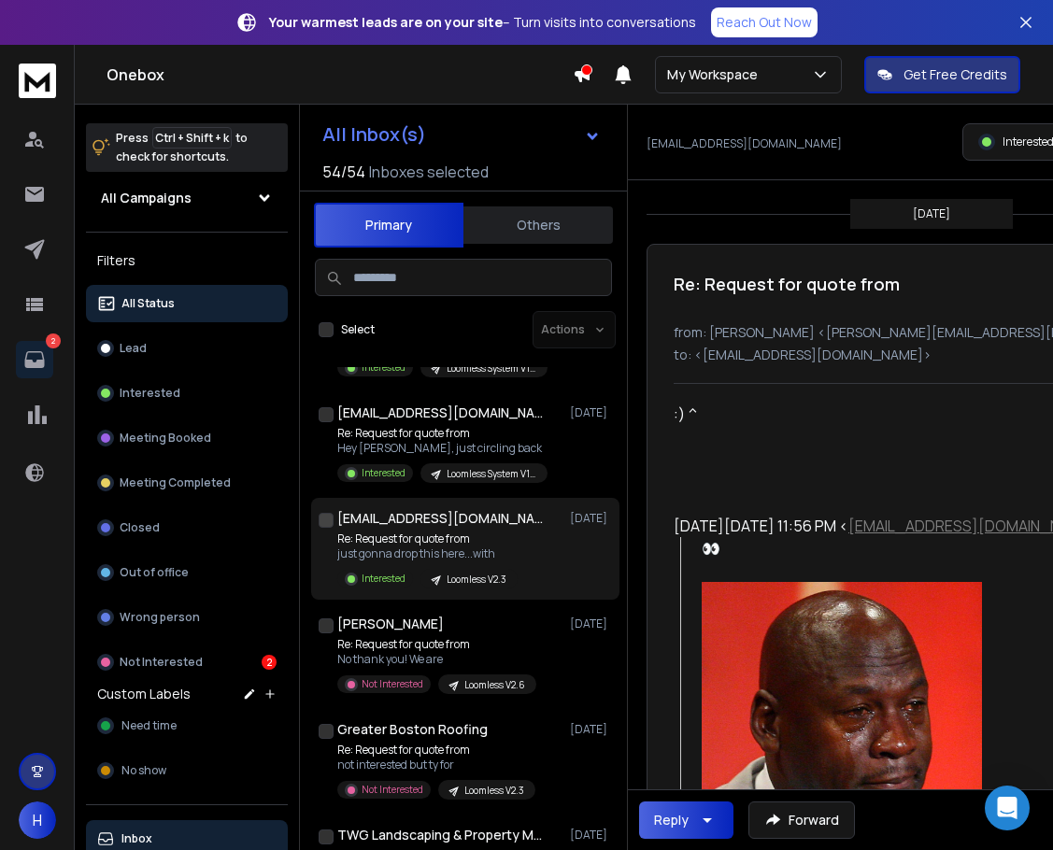
click at [459, 548] on p "just gonna drop this here...with" at bounding box center [427, 553] width 180 height 15
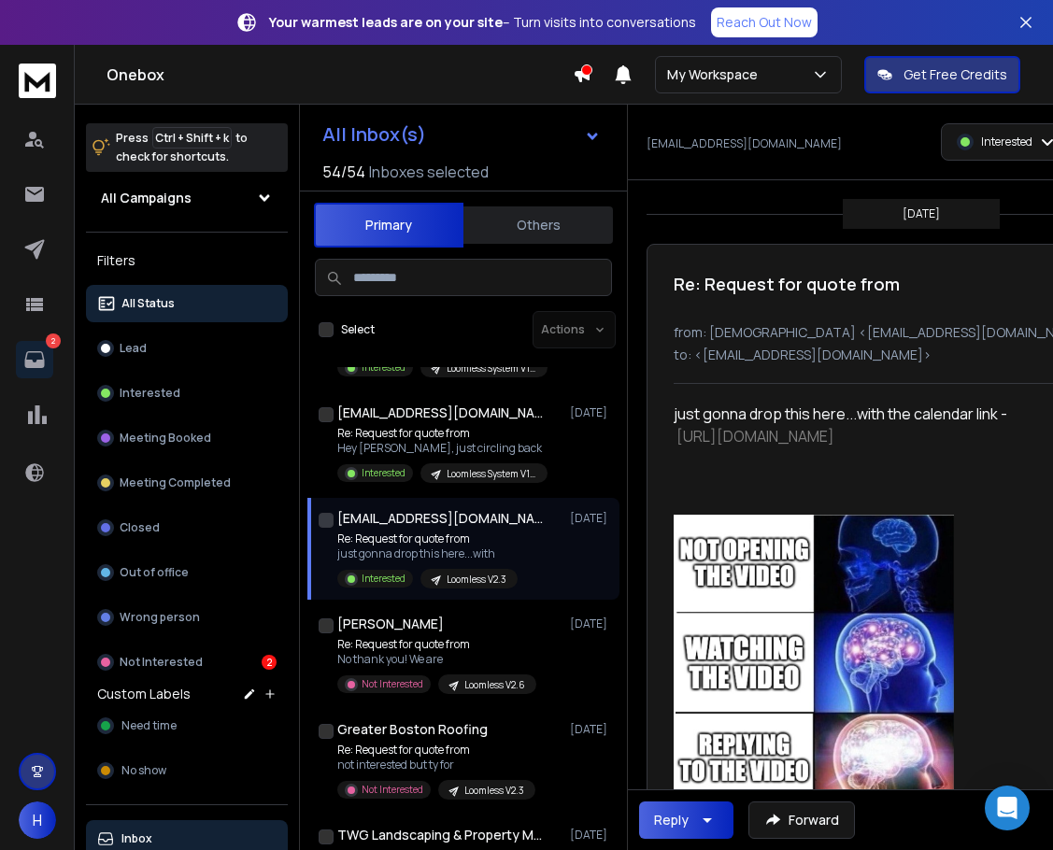
click at [665, 819] on div "Reply" at bounding box center [671, 820] width 35 height 19
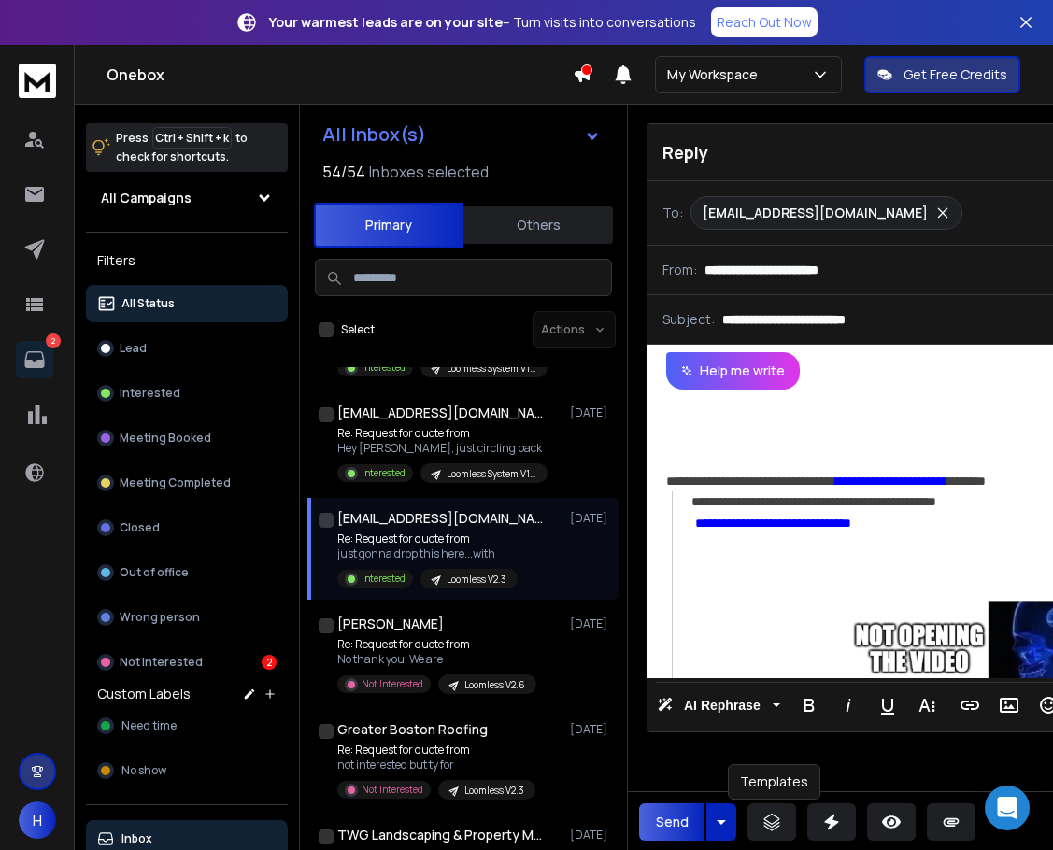
click at [767, 825] on icon at bounding box center [771, 825] width 16 height 6
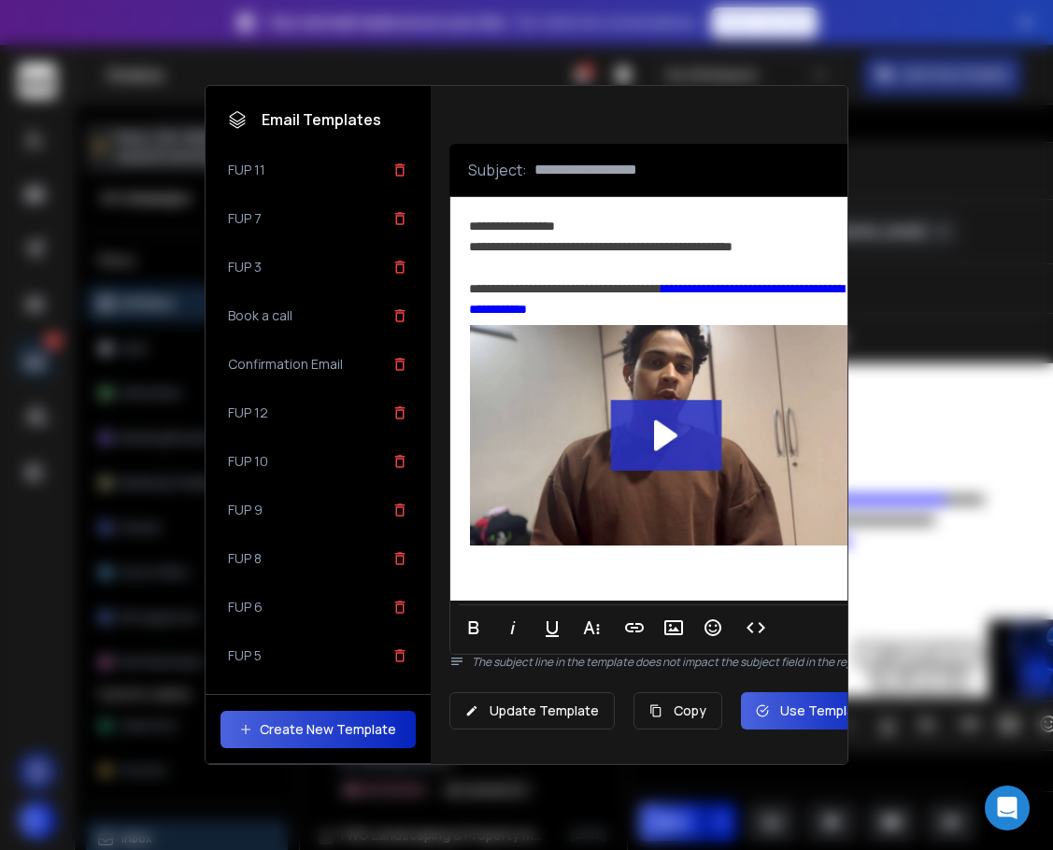
scroll to position [272, 0]
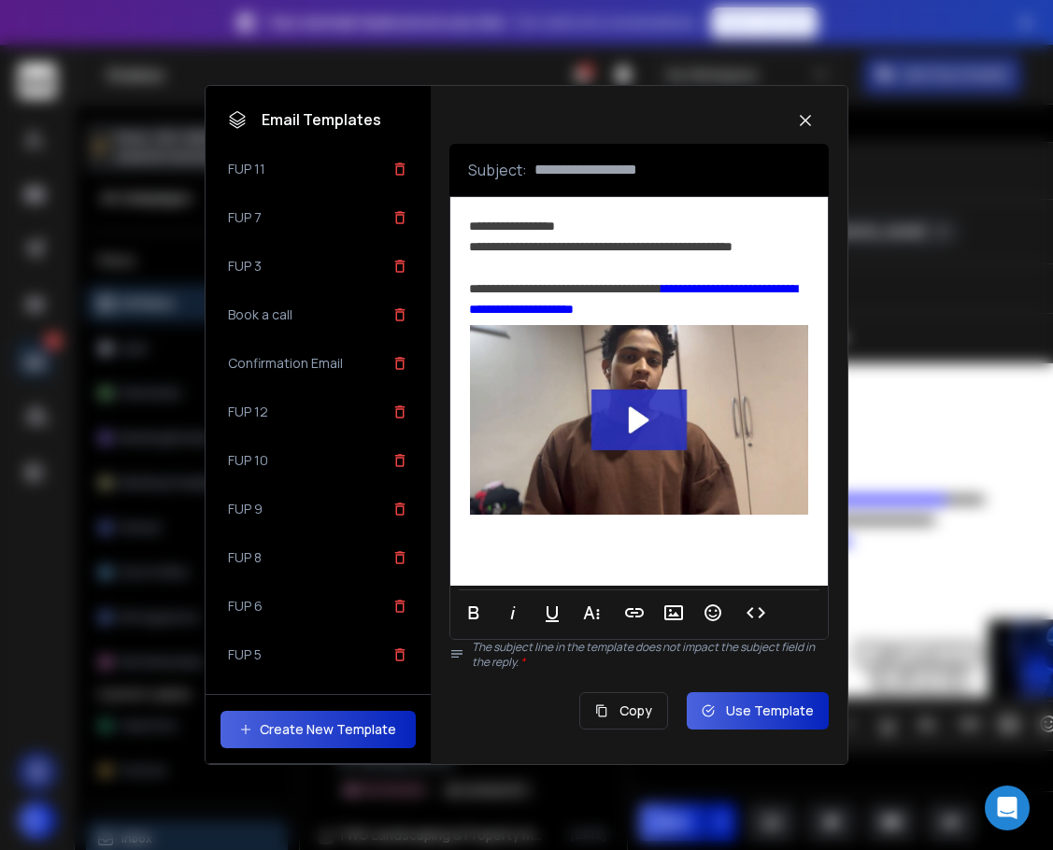
click at [245, 558] on h3 "FUP 8" at bounding box center [245, 557] width 34 height 19
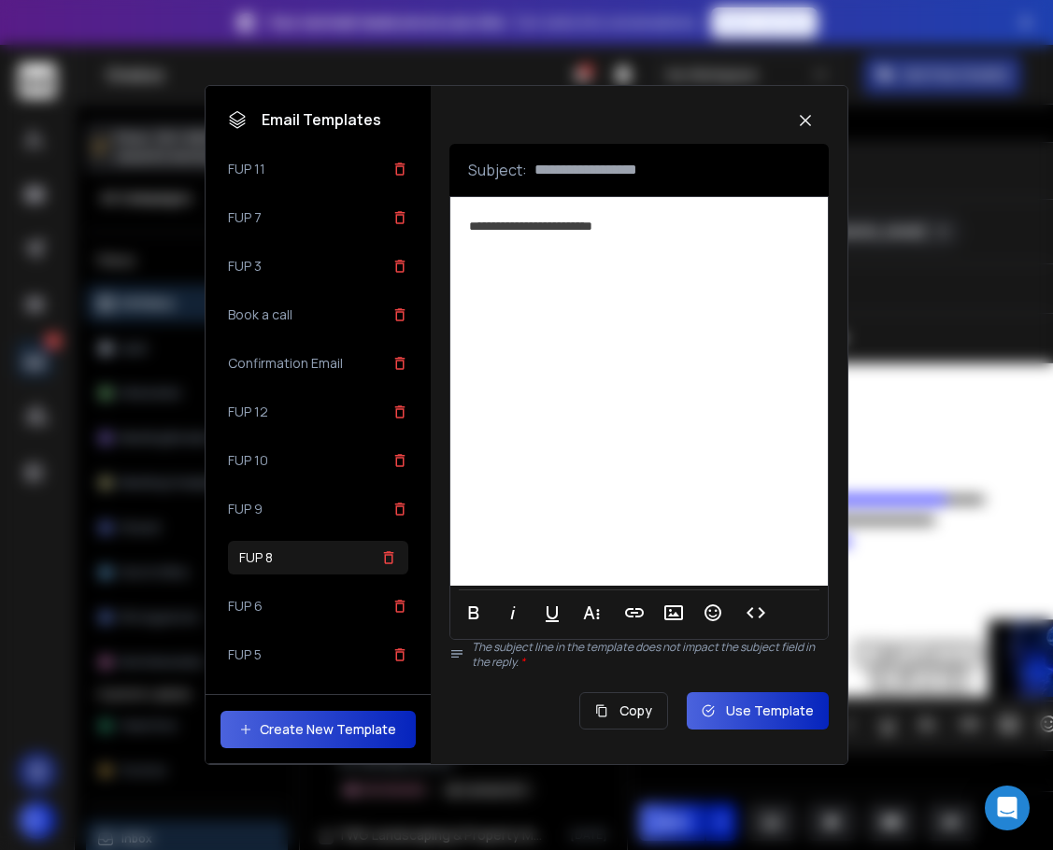
click at [753, 721] on button "Use Template" at bounding box center [757, 710] width 142 height 37
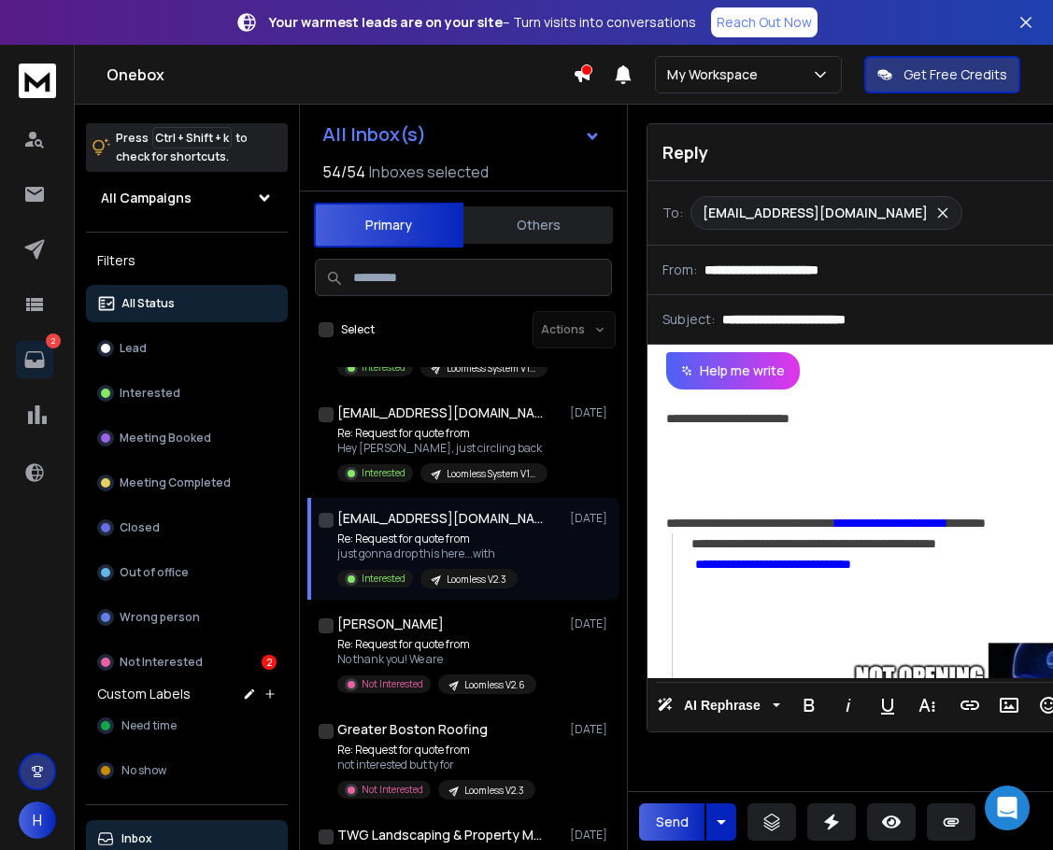
click at [671, 815] on button "Send" at bounding box center [671, 821] width 65 height 37
drag, startPoint x: 911, startPoint y: 275, endPoint x: 689, endPoint y: 274, distance: 221.3
click at [689, 274] on div "**********" at bounding box center [975, 270] width 657 height 49
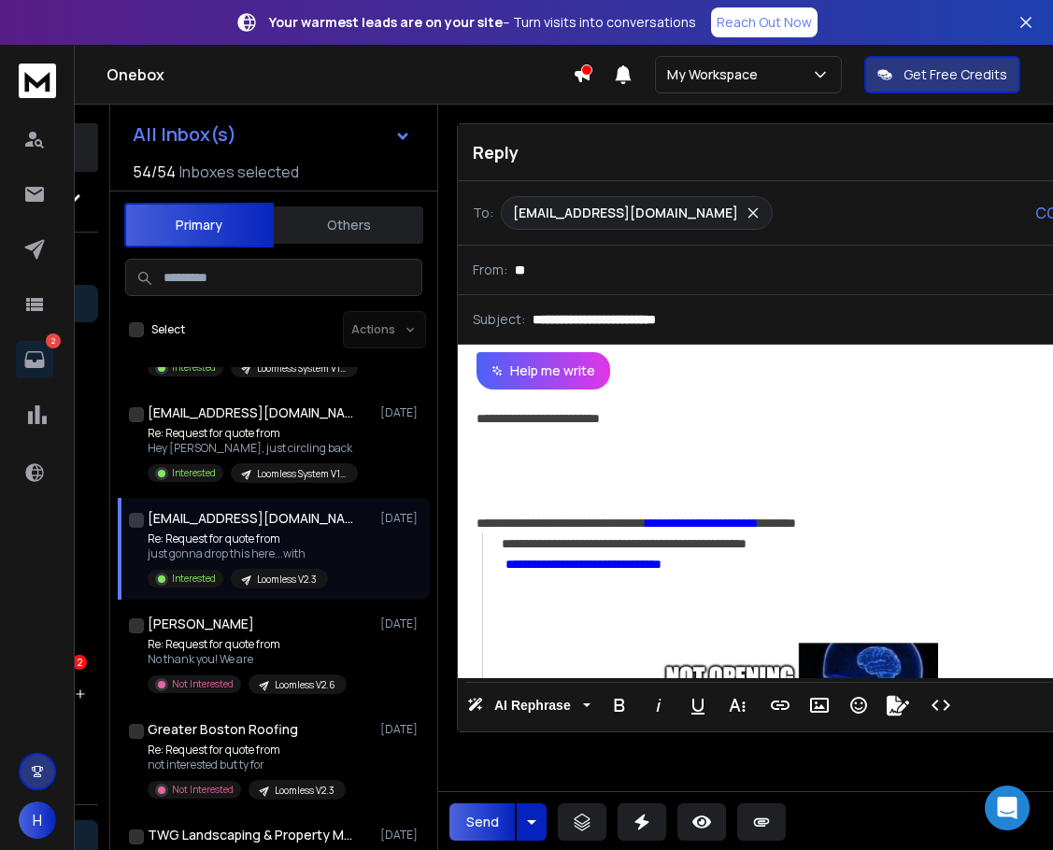
scroll to position [0, 300]
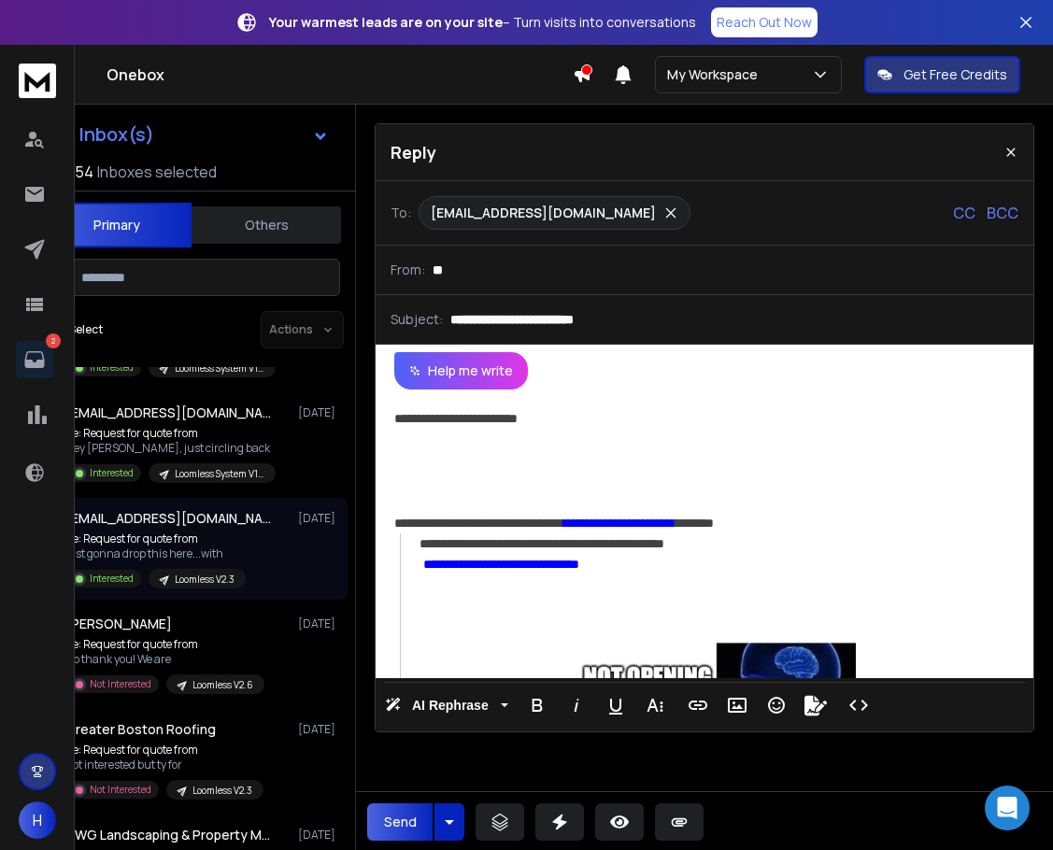
type input "**"
click at [1003, 151] on icon at bounding box center [1010, 152] width 15 height 15
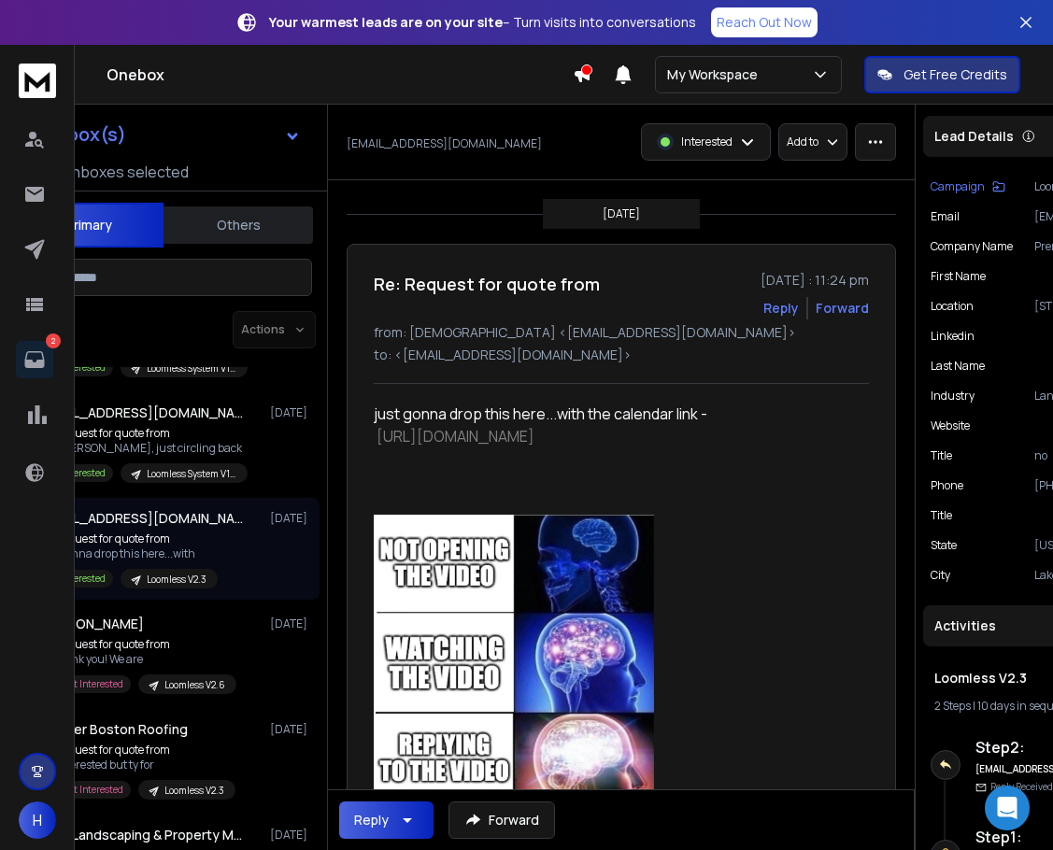
click at [373, 828] on div "Reply" at bounding box center [371, 820] width 35 height 19
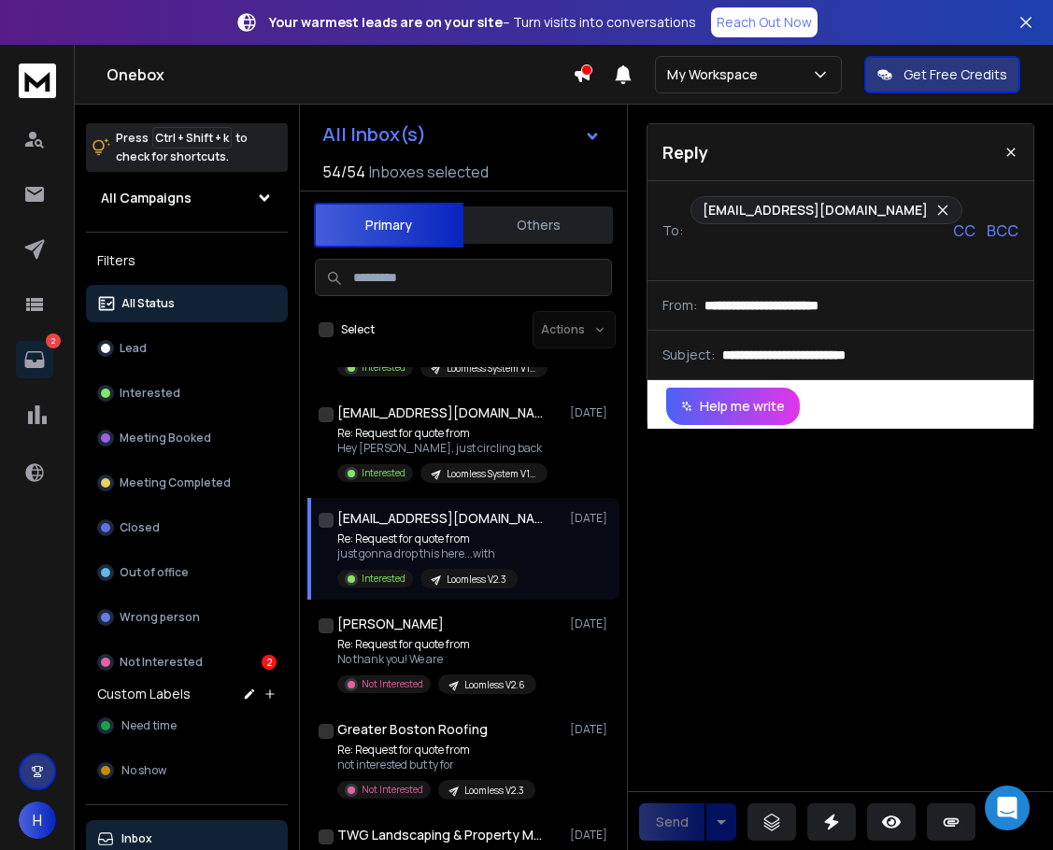
scroll to position [0, 0]
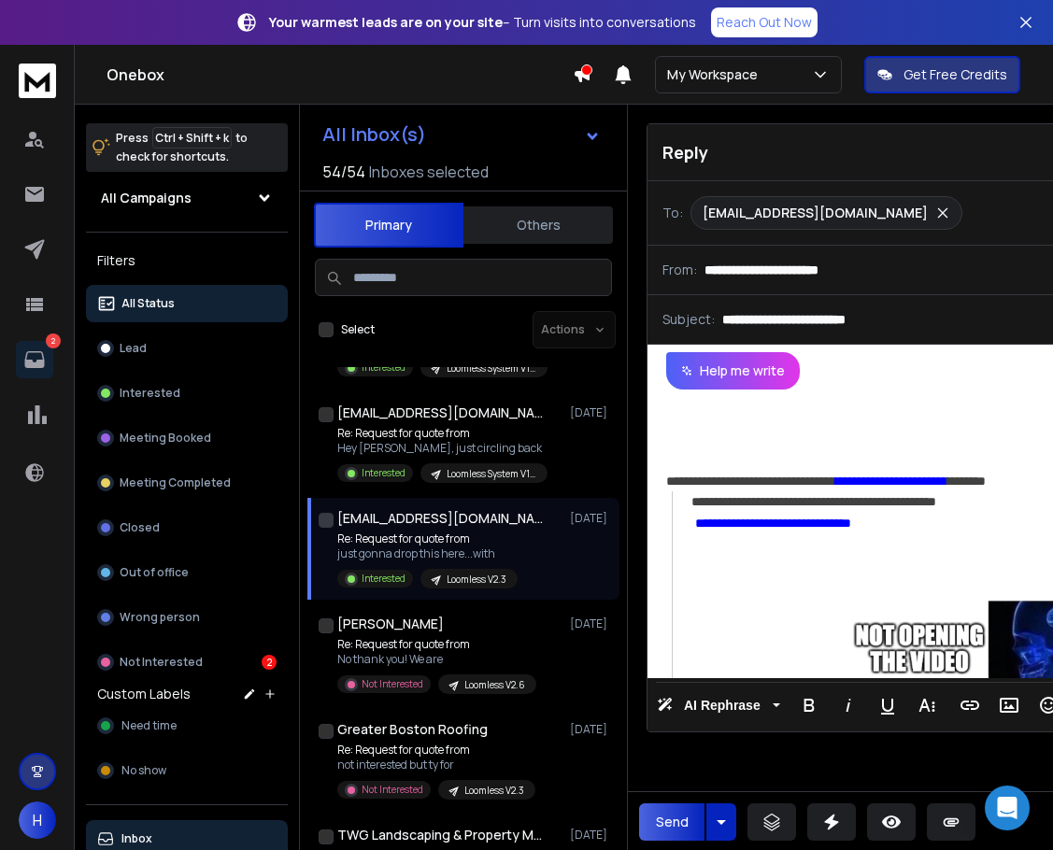
click at [859, 274] on input "**********" at bounding box center [997, 270] width 586 height 19
paste input
type input "**********"
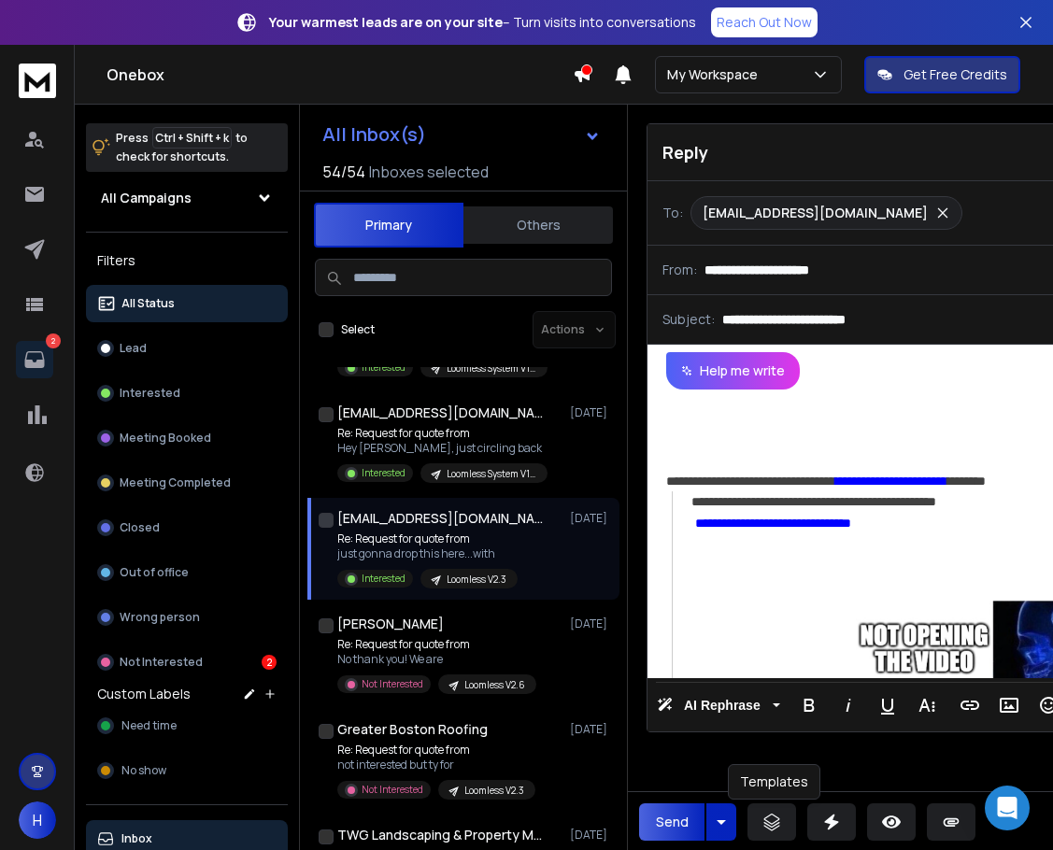
click at [766, 825] on icon at bounding box center [771, 821] width 19 height 19
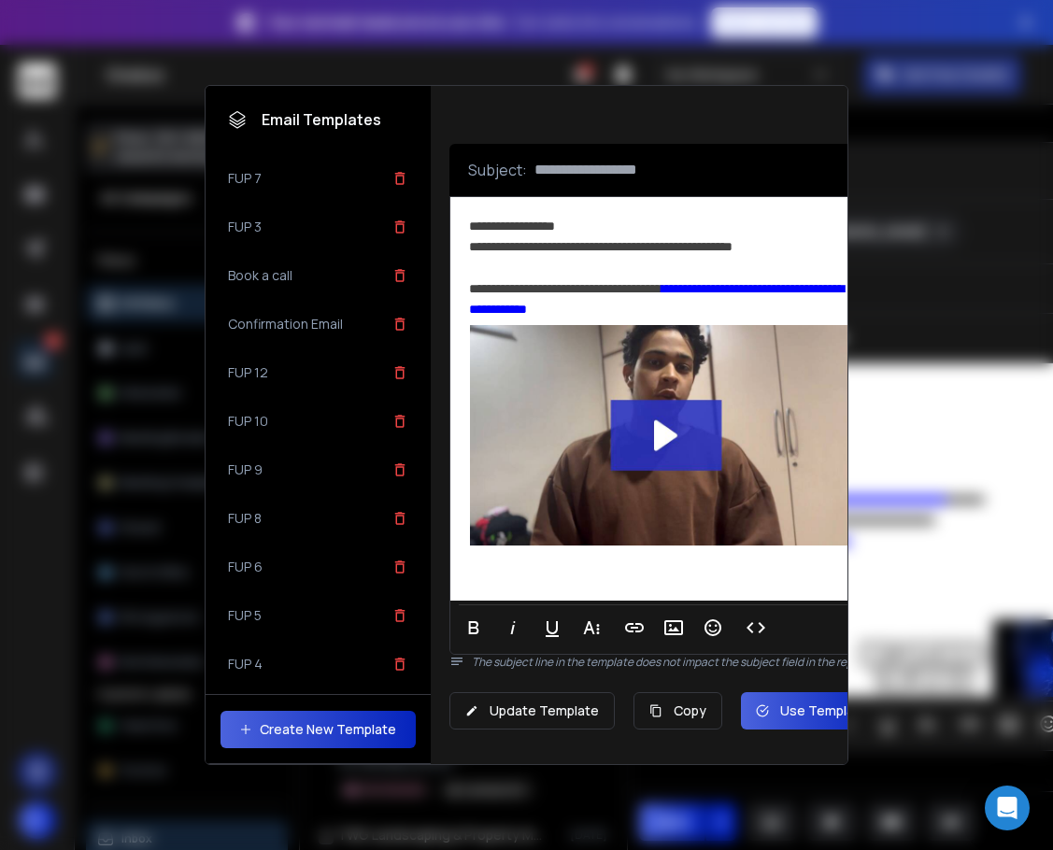
scroll to position [313, 0]
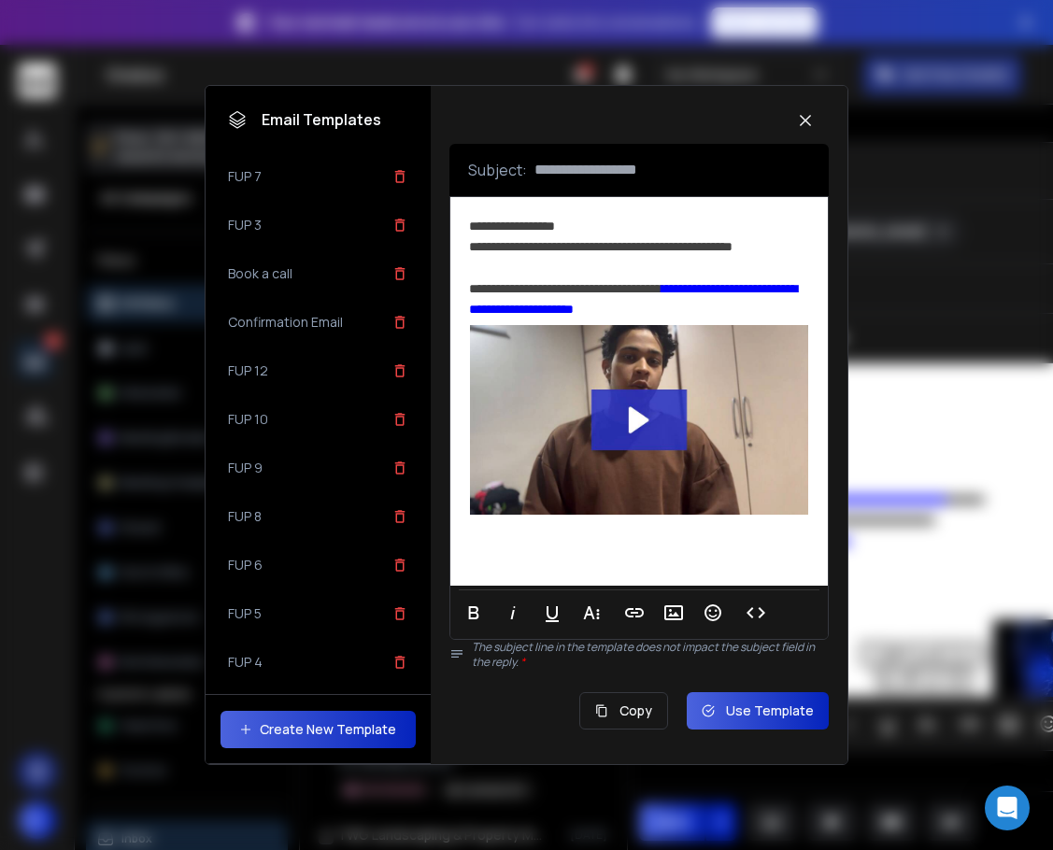
click at [286, 516] on div "FUP 8" at bounding box center [317, 516] width 179 height 19
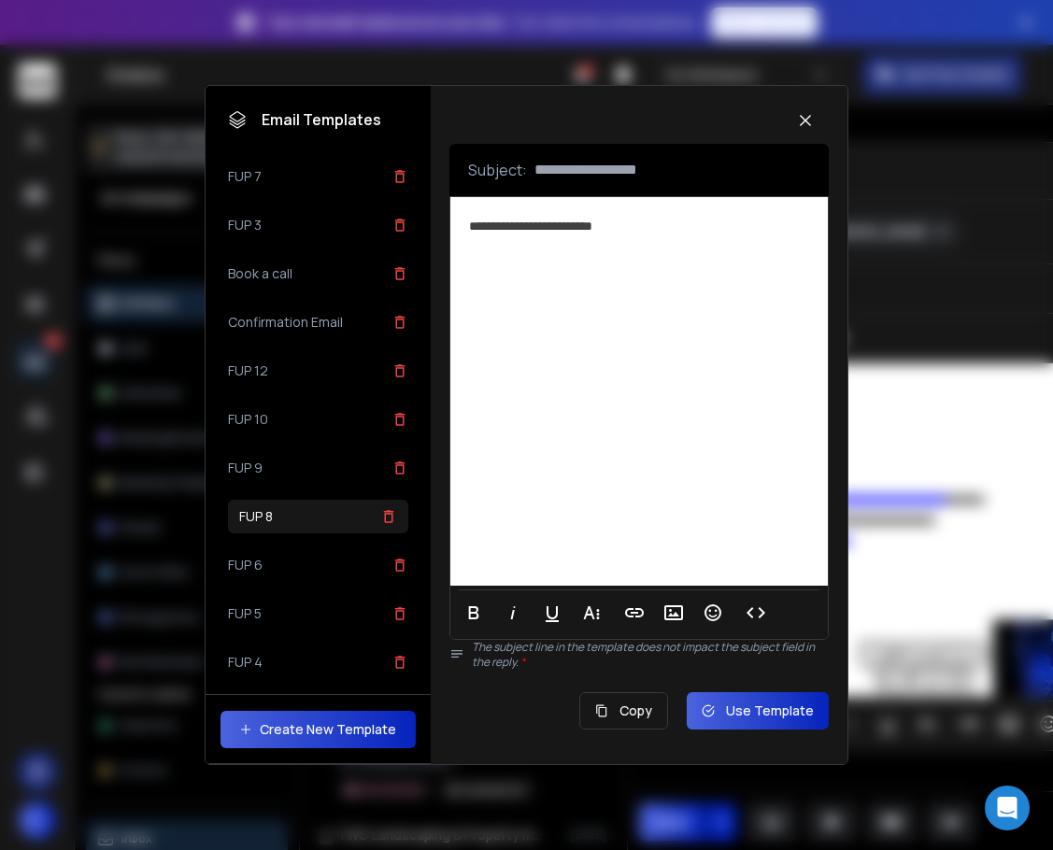
click at [730, 723] on button "Use Template" at bounding box center [757, 710] width 142 height 37
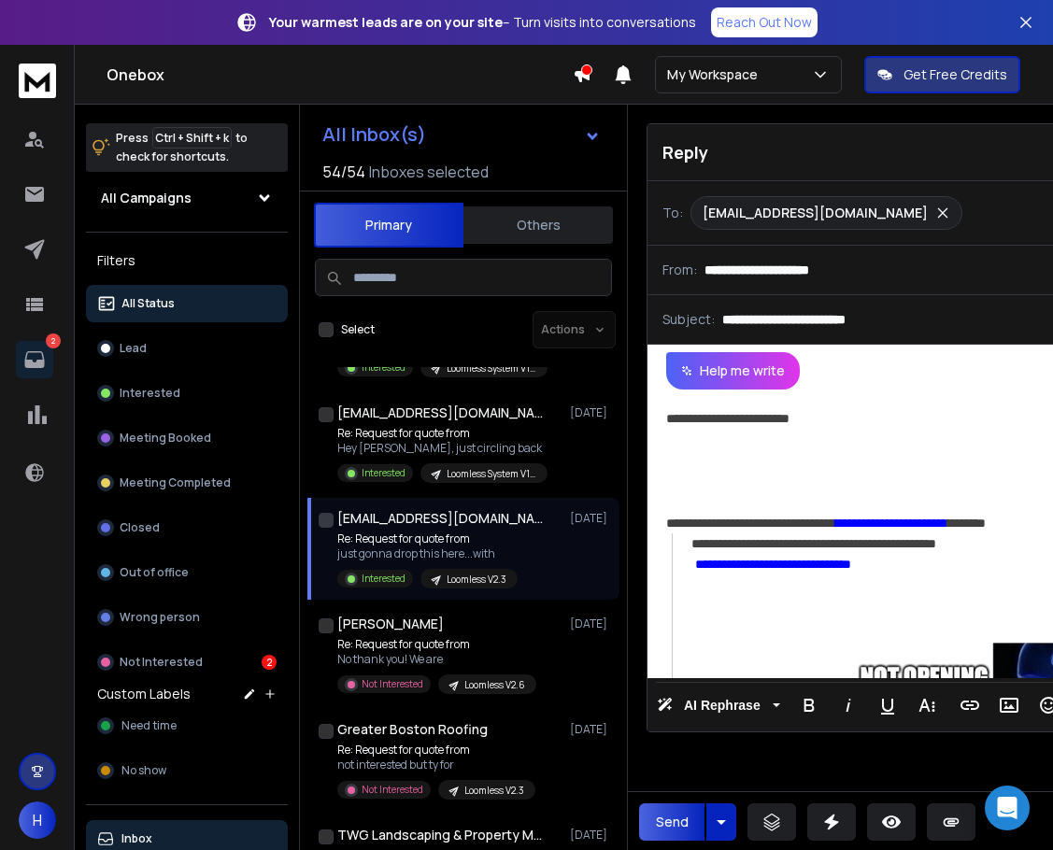
click at [671, 829] on button "Send" at bounding box center [671, 821] width 65 height 37
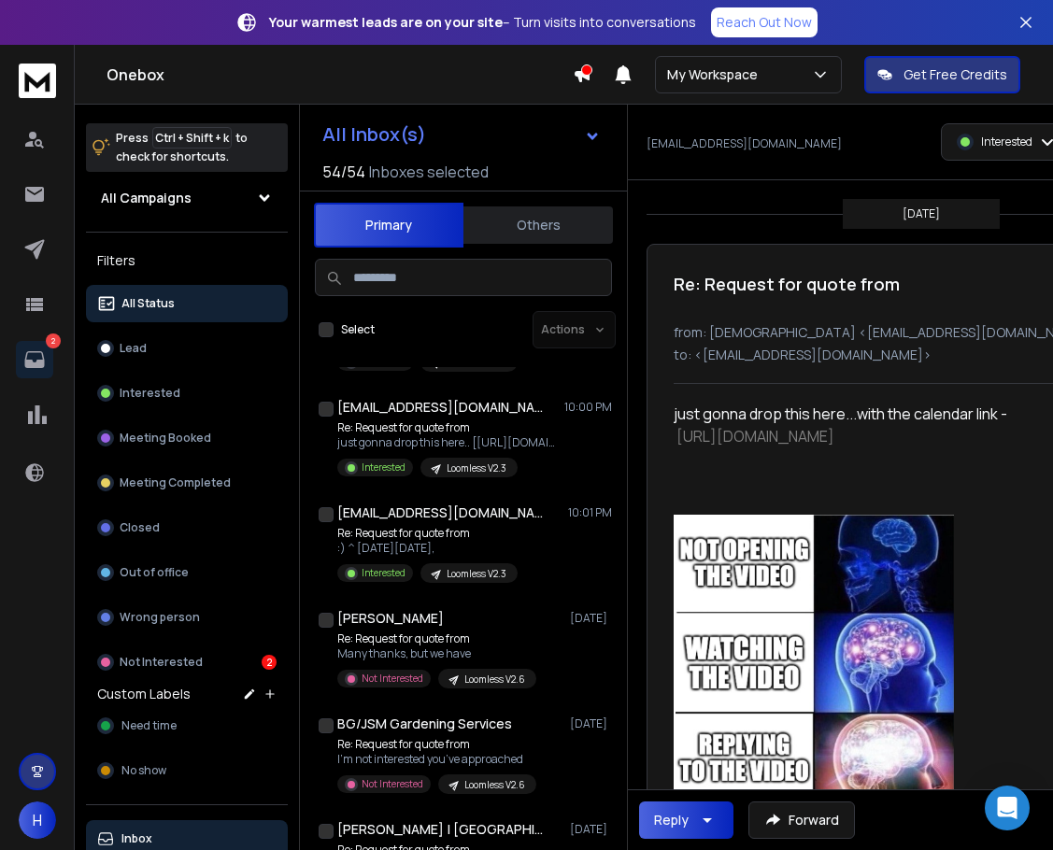
scroll to position [0, 0]
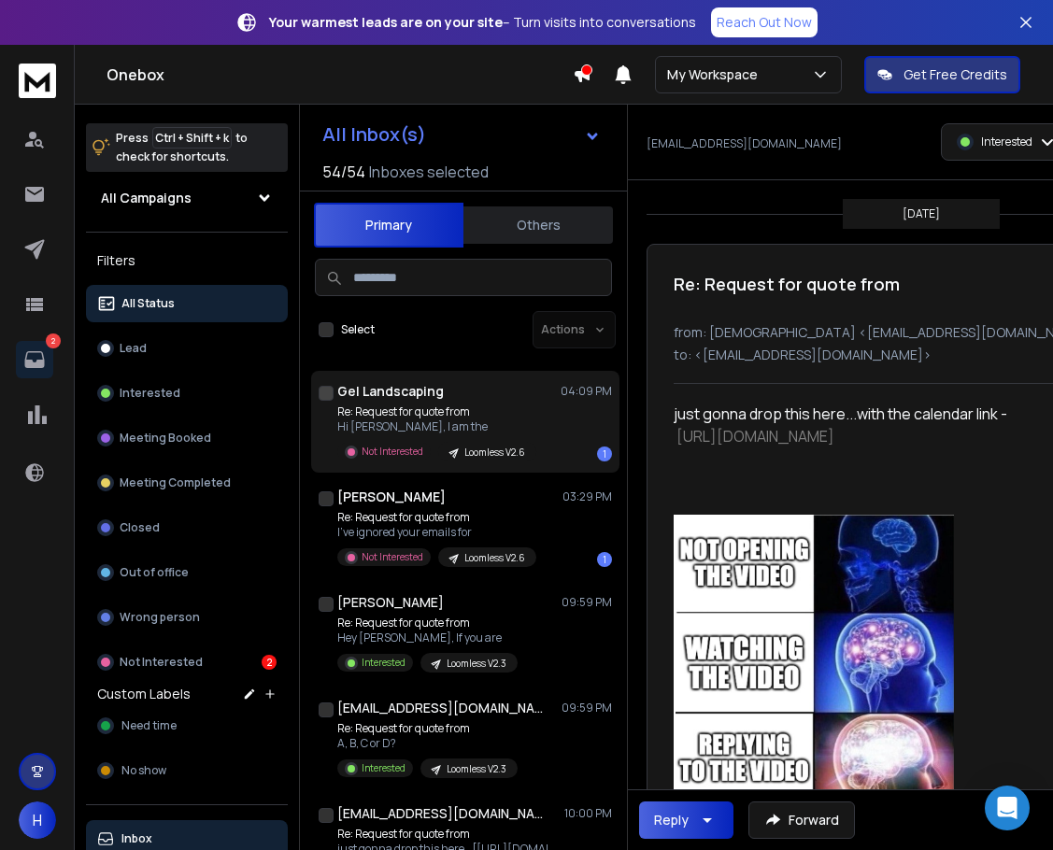
click at [478, 417] on p "Re: Request for quote from" at bounding box center [436, 411] width 199 height 15
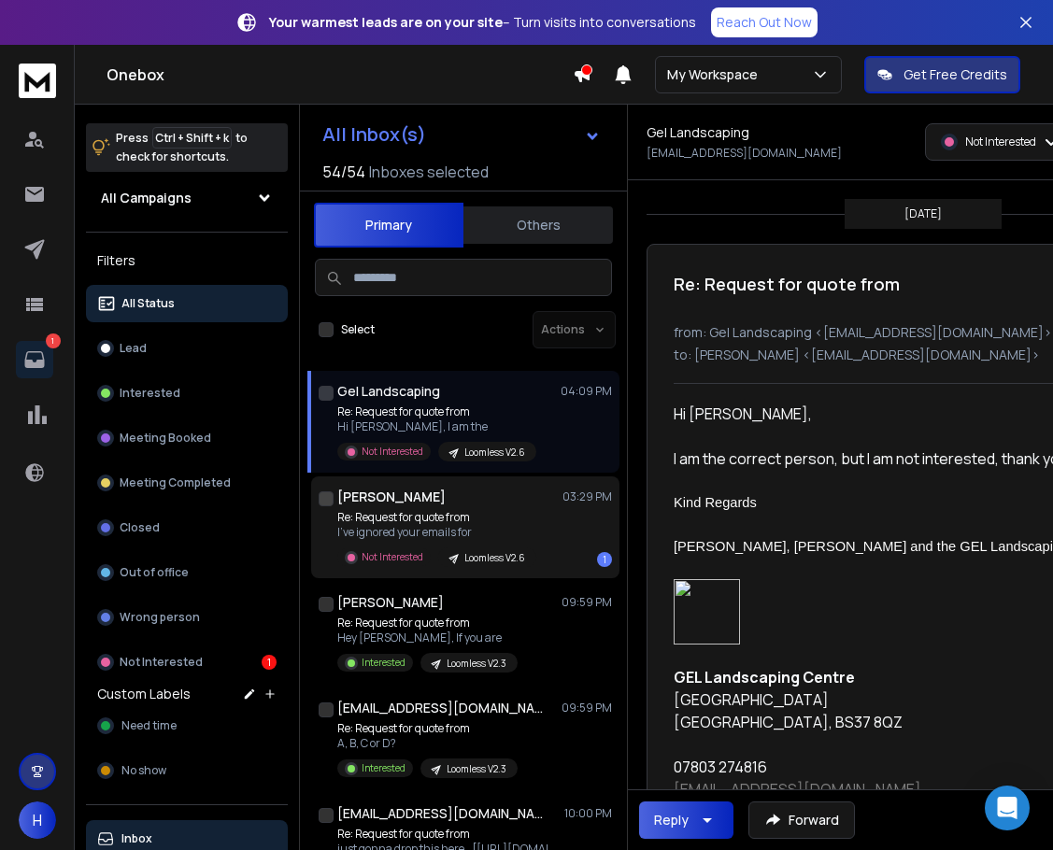
click at [507, 513] on p "Re: Request for quote from" at bounding box center [436, 517] width 199 height 15
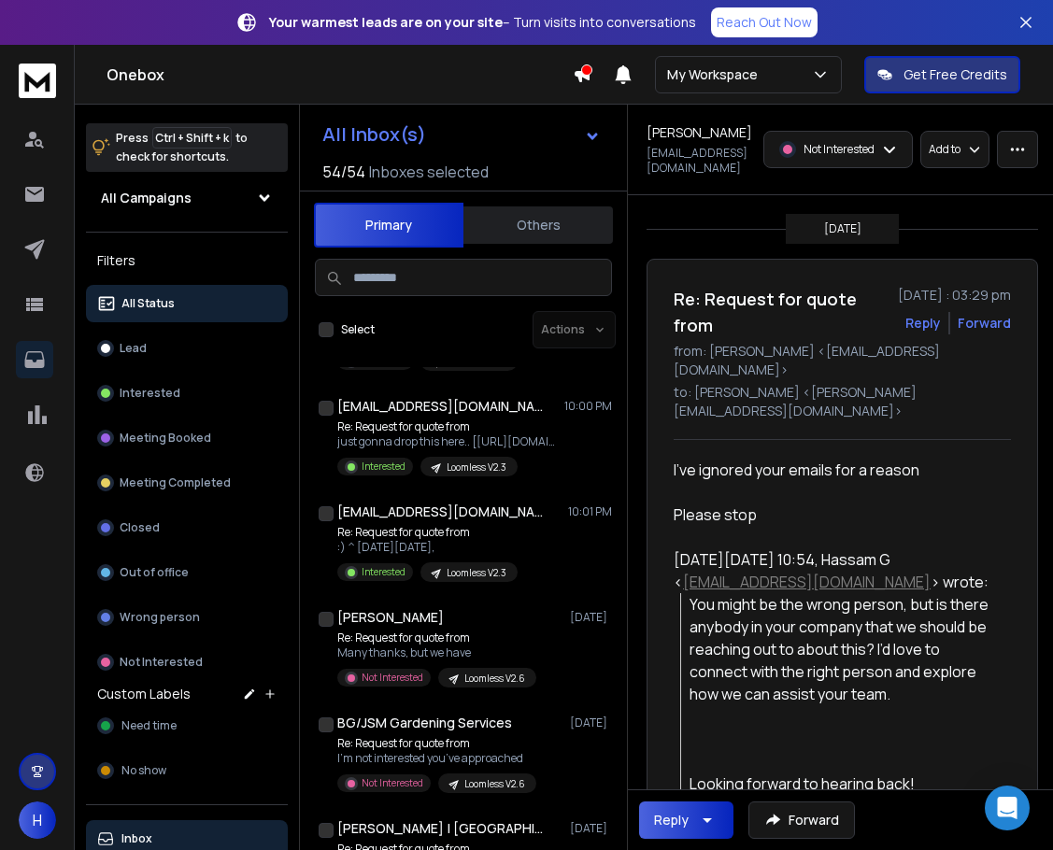
scroll to position [418, 0]
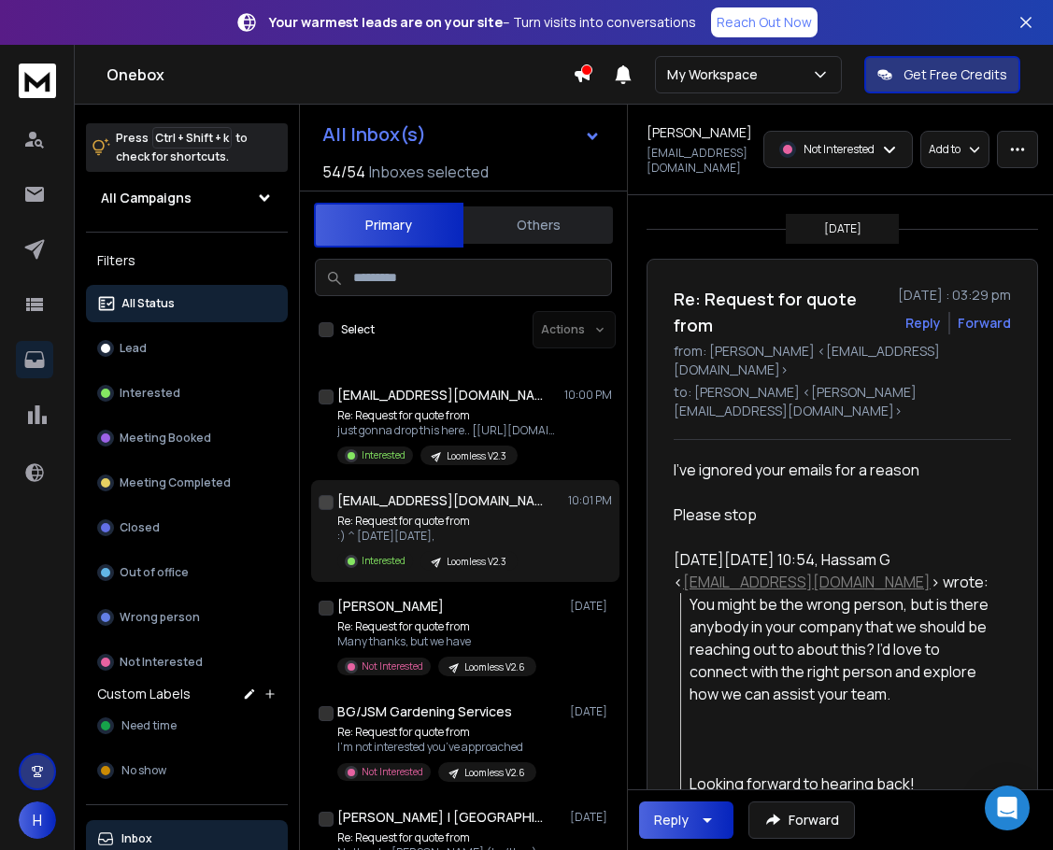
click at [531, 544] on div "Re: Request for quote from :) ^ [DATE][DATE], Interested Loomless V2.3" at bounding box center [474, 542] width 275 height 57
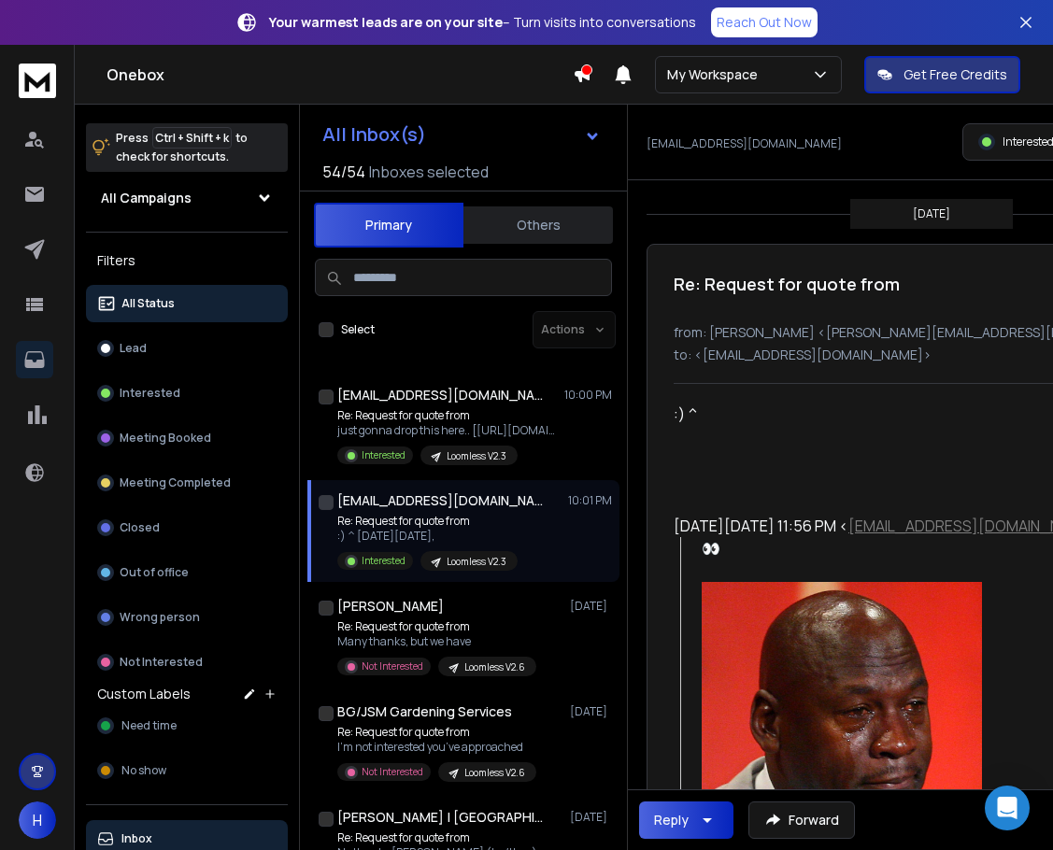
click at [364, 518] on p "Re: Request for quote from" at bounding box center [427, 521] width 180 height 15
click at [506, 522] on p "Re: Request for quote from" at bounding box center [427, 521] width 180 height 15
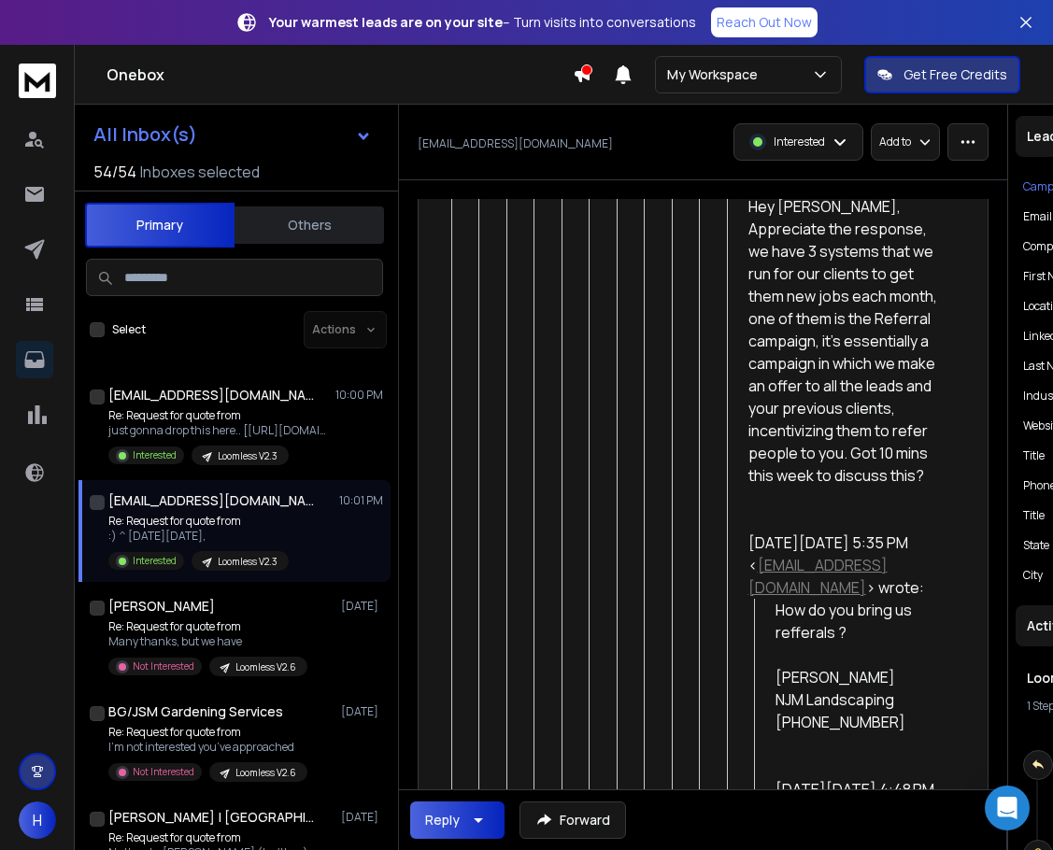
scroll to position [3946, 0]
click at [788, 598] on div "How do you bring us refferals ? [PERSON_NAME] NJM Landscaping [PHONE_NUMBER]" at bounding box center [860, 665] width 171 height 134
drag, startPoint x: 788, startPoint y: 531, endPoint x: 979, endPoint y: 526, distance: 190.6
click at [946, 598] on div "How do you bring us refferals ? [PERSON_NAME] NJM Landscaping [PHONE_NUMBER]" at bounding box center [860, 665] width 171 height 134
copy div "How do you bring us refferals ?"
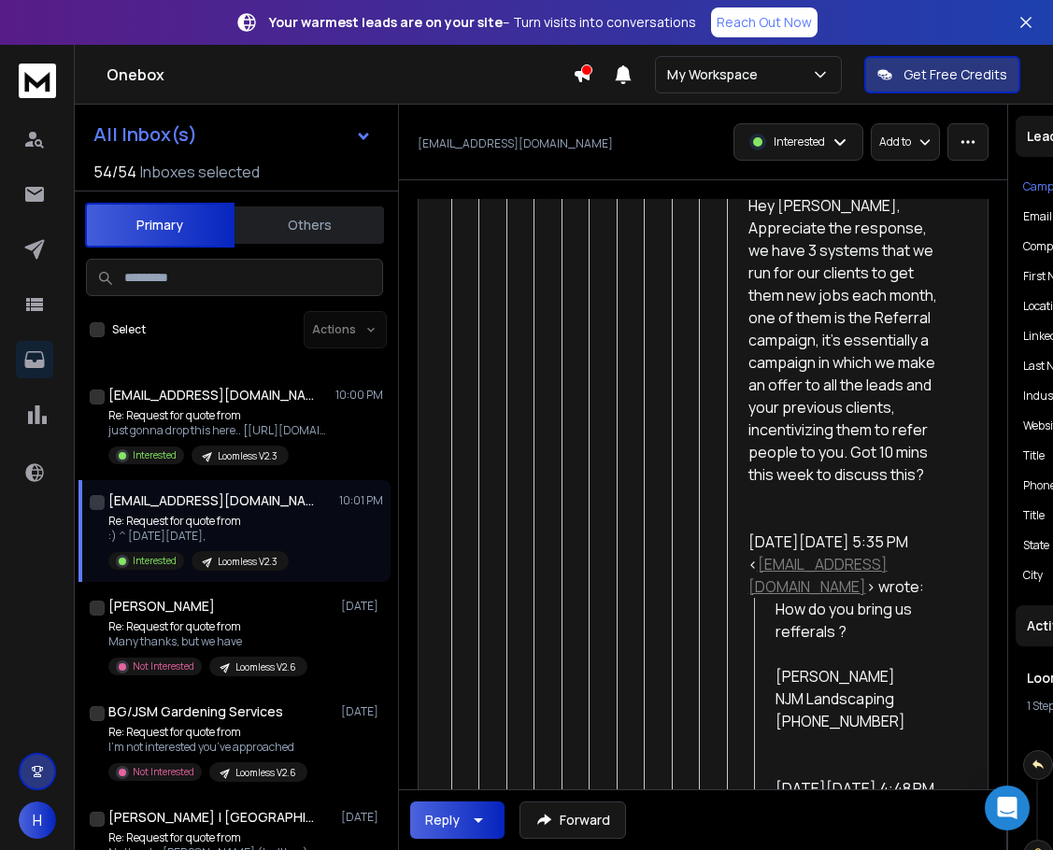
click at [821, 530] on div "[DATE][DATE] 5:35 PM < [EMAIL_ADDRESS][DOMAIN_NAME] > wrote:" at bounding box center [847, 563] width 198 height 67
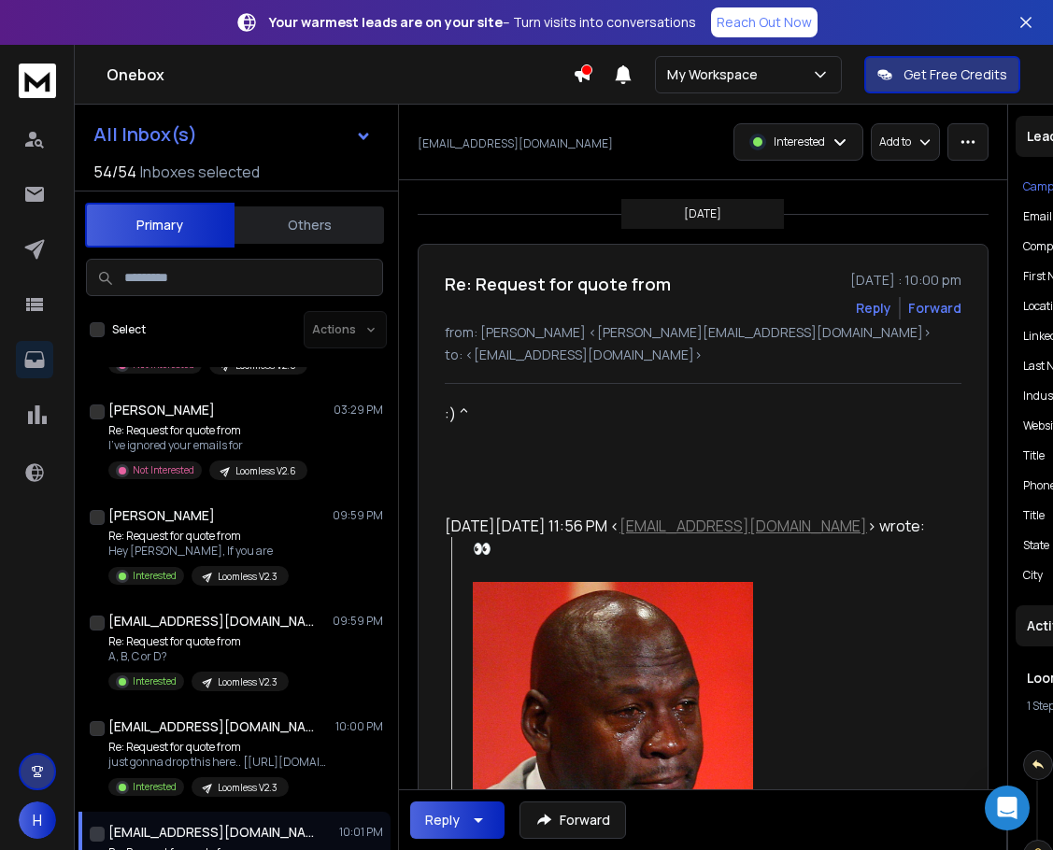
scroll to position [89, 0]
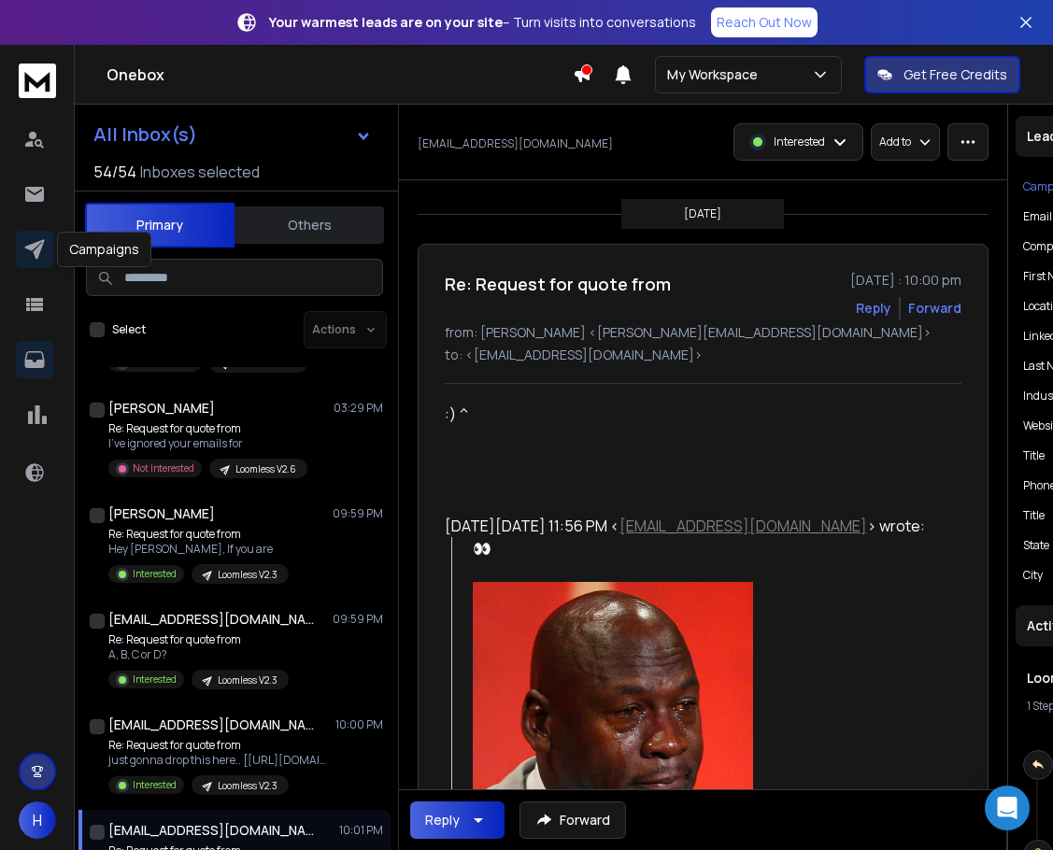
click at [35, 249] on icon at bounding box center [34, 249] width 22 height 22
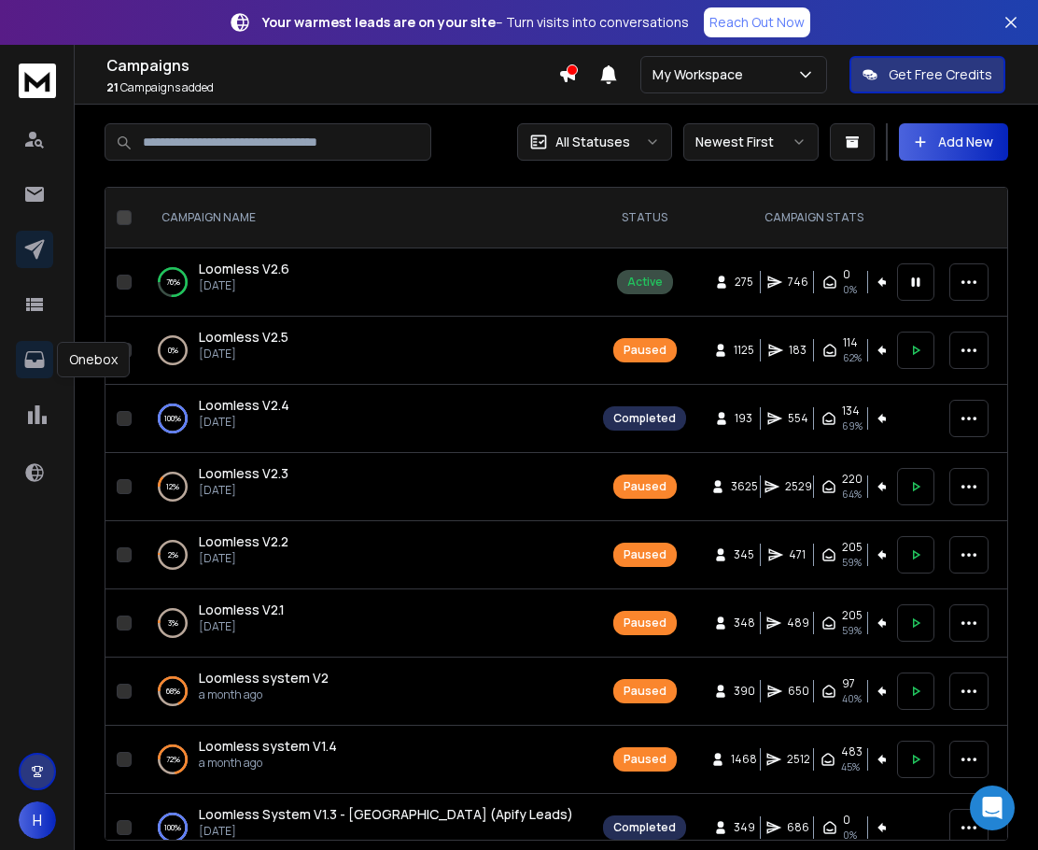
click at [42, 360] on icon at bounding box center [34, 359] width 20 height 17
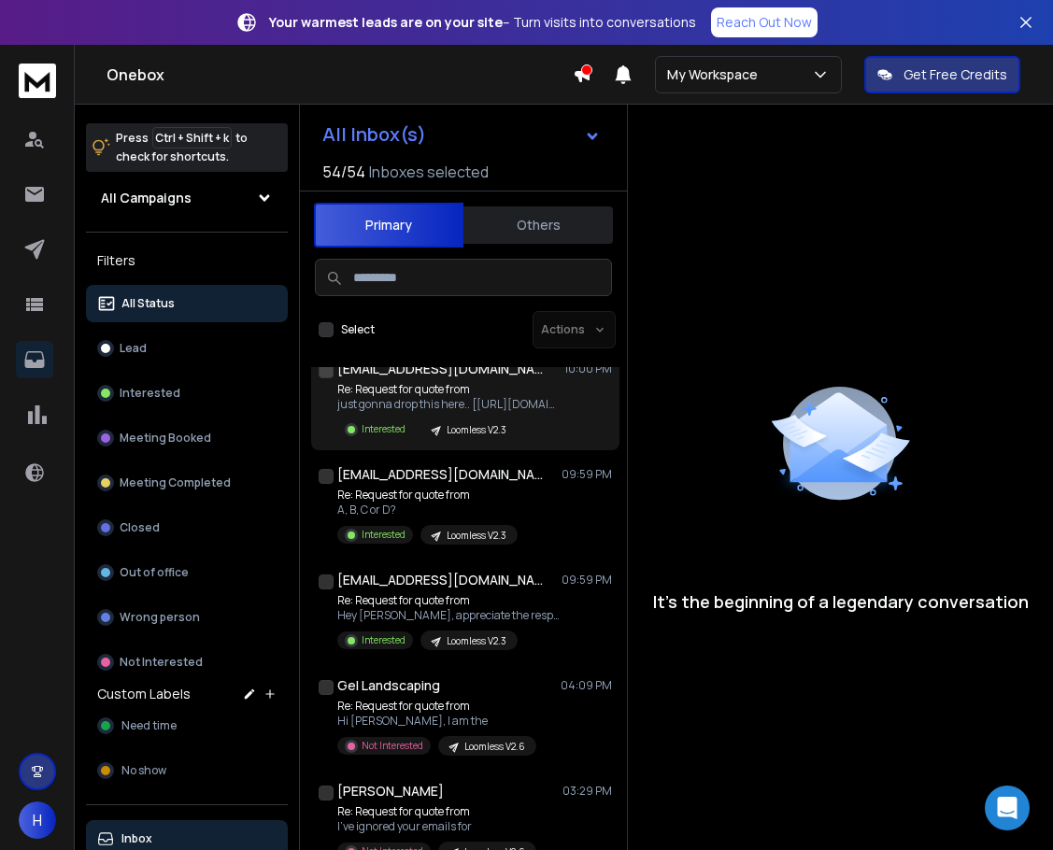
scroll to position [234, 0]
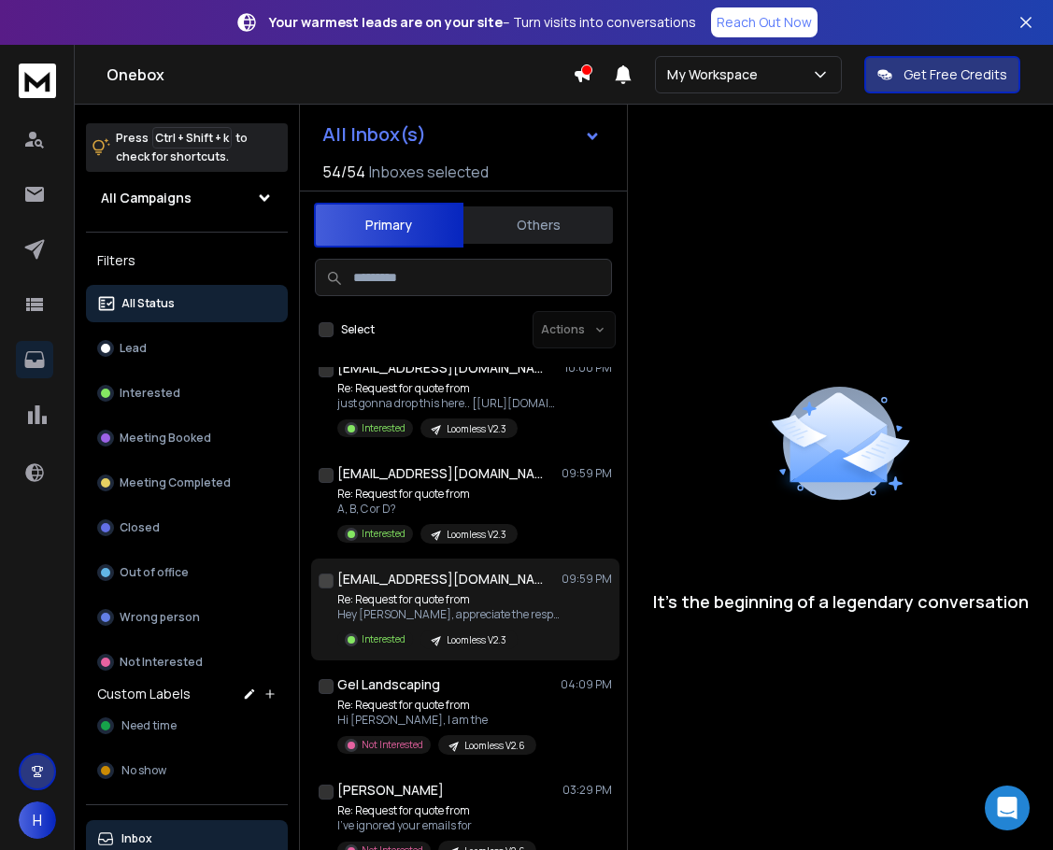
click at [544, 617] on div "Re: Request for quote from Hey [PERSON_NAME], appreciate the response I Interes…" at bounding box center [474, 620] width 275 height 57
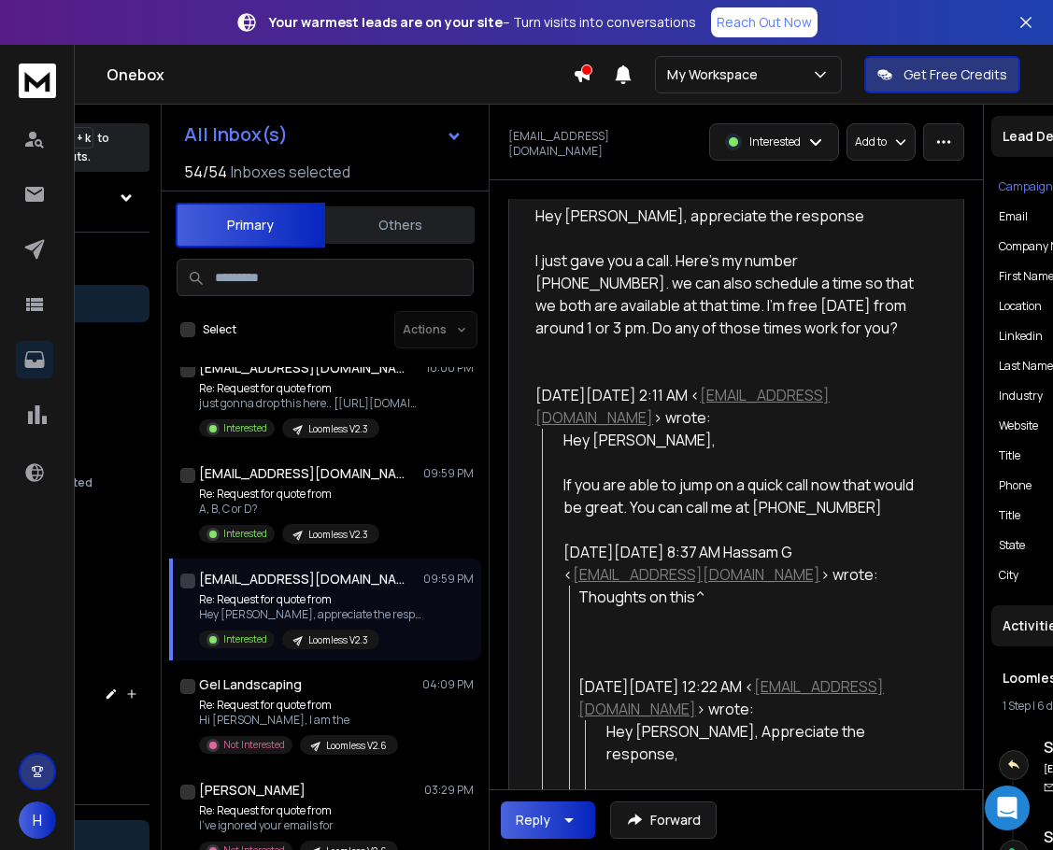
scroll to position [208, 0]
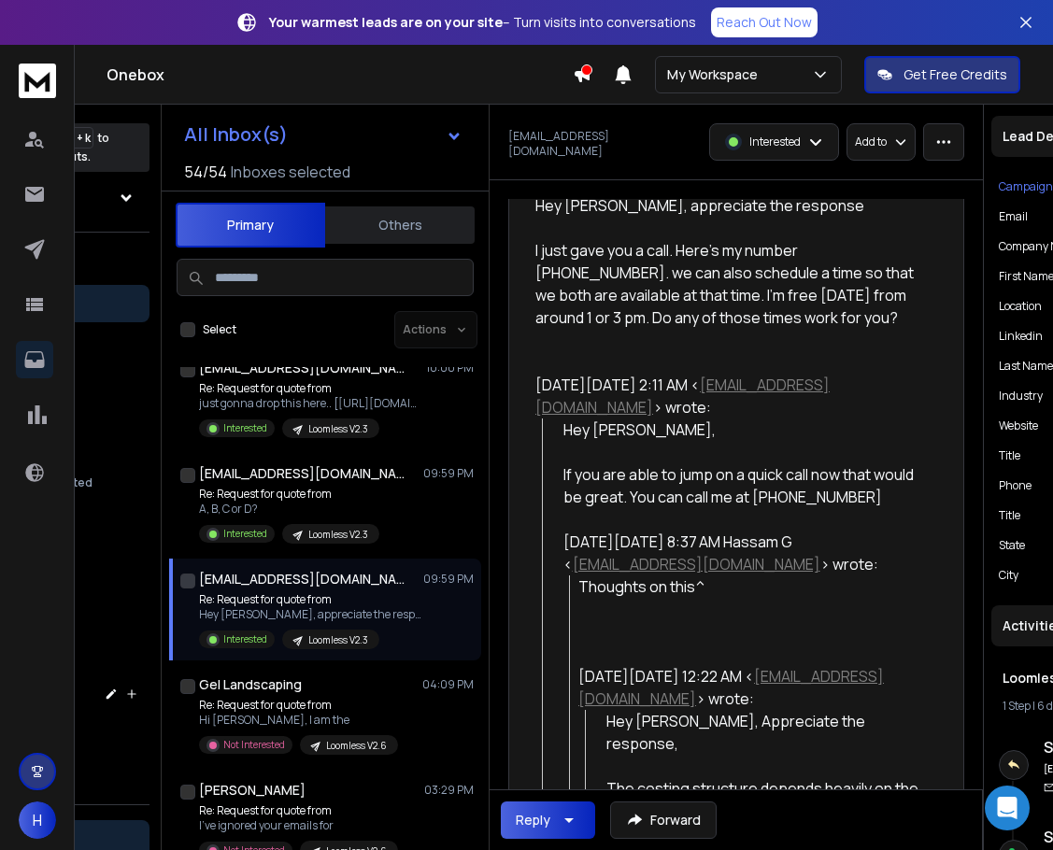
click at [650, 479] on div "If you are able to jump on a quick call now that would be great. You can call m…" at bounding box center [743, 485] width 360 height 45
copy div "5618601189"
click at [833, 474] on div "If you are able to jump on a quick call now that would be great. You can call m…" at bounding box center [743, 485] width 360 height 45
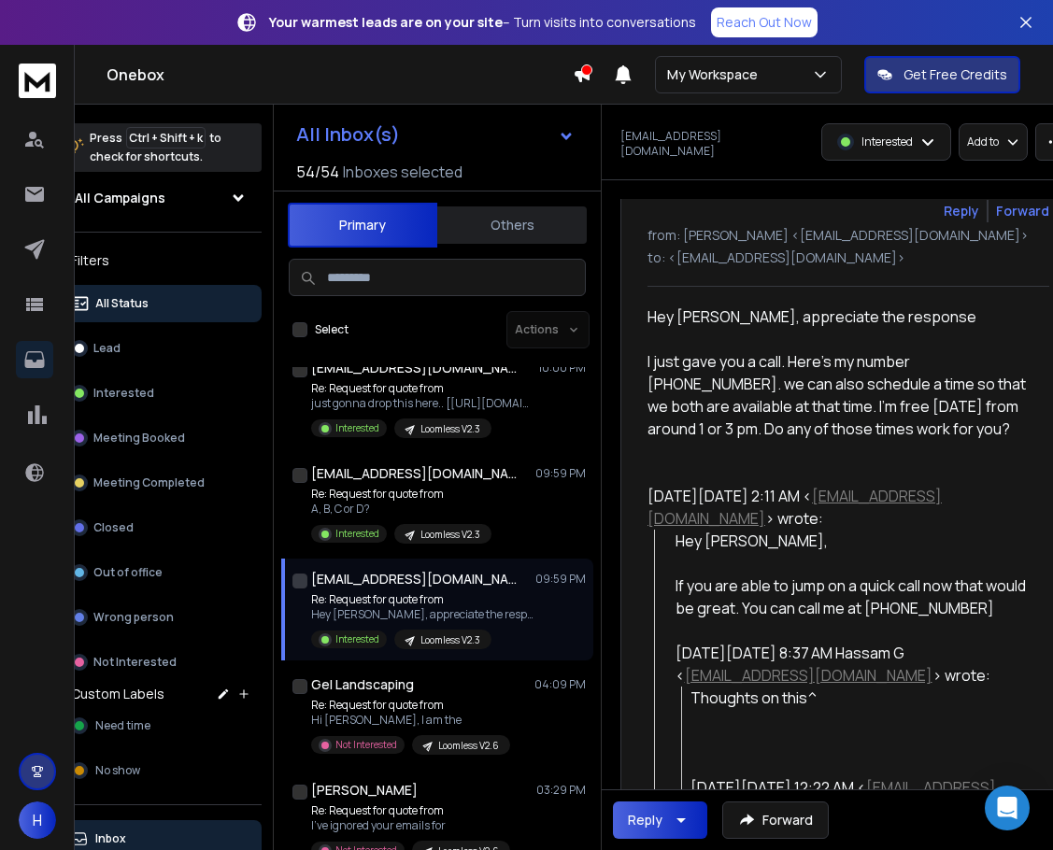
scroll to position [0, 25]
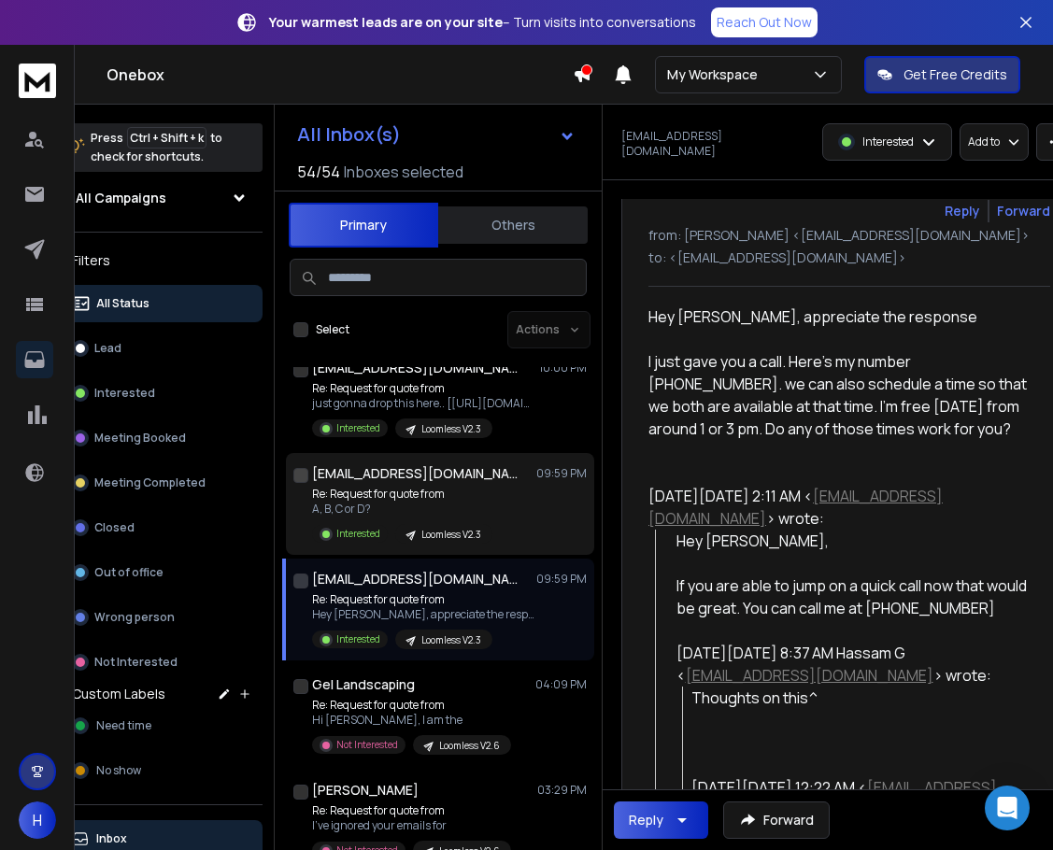
click at [504, 471] on h1 "[EMAIL_ADDRESS][DOMAIN_NAME]" at bounding box center [414, 473] width 205 height 19
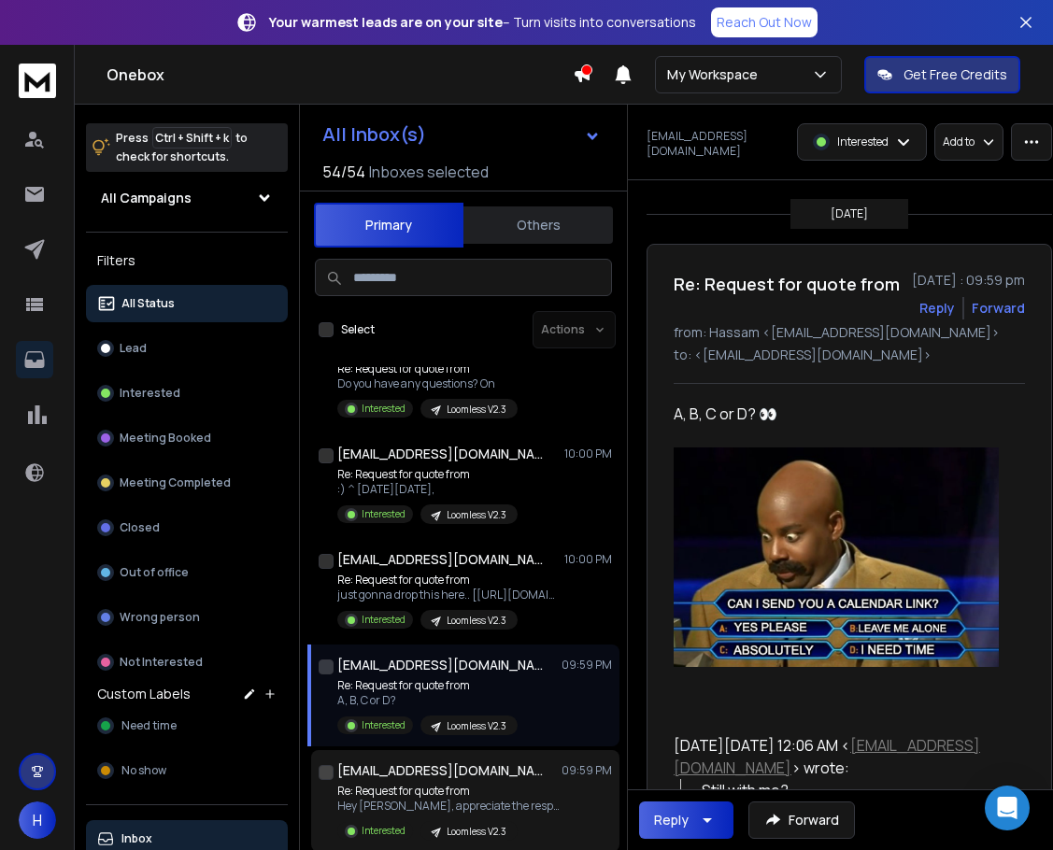
scroll to position [42, 0]
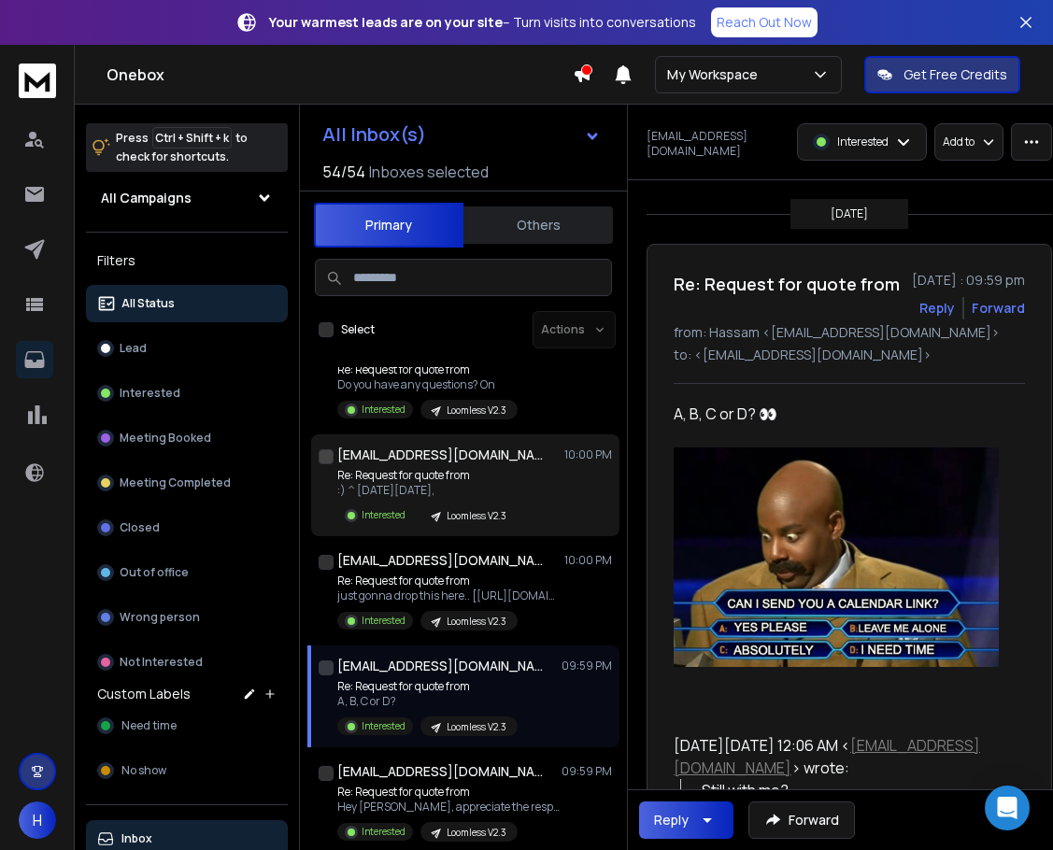
click at [569, 470] on div "Re: Request for quote from :) ^ [DATE][DATE], Interested Loomless V2.3" at bounding box center [474, 496] width 275 height 57
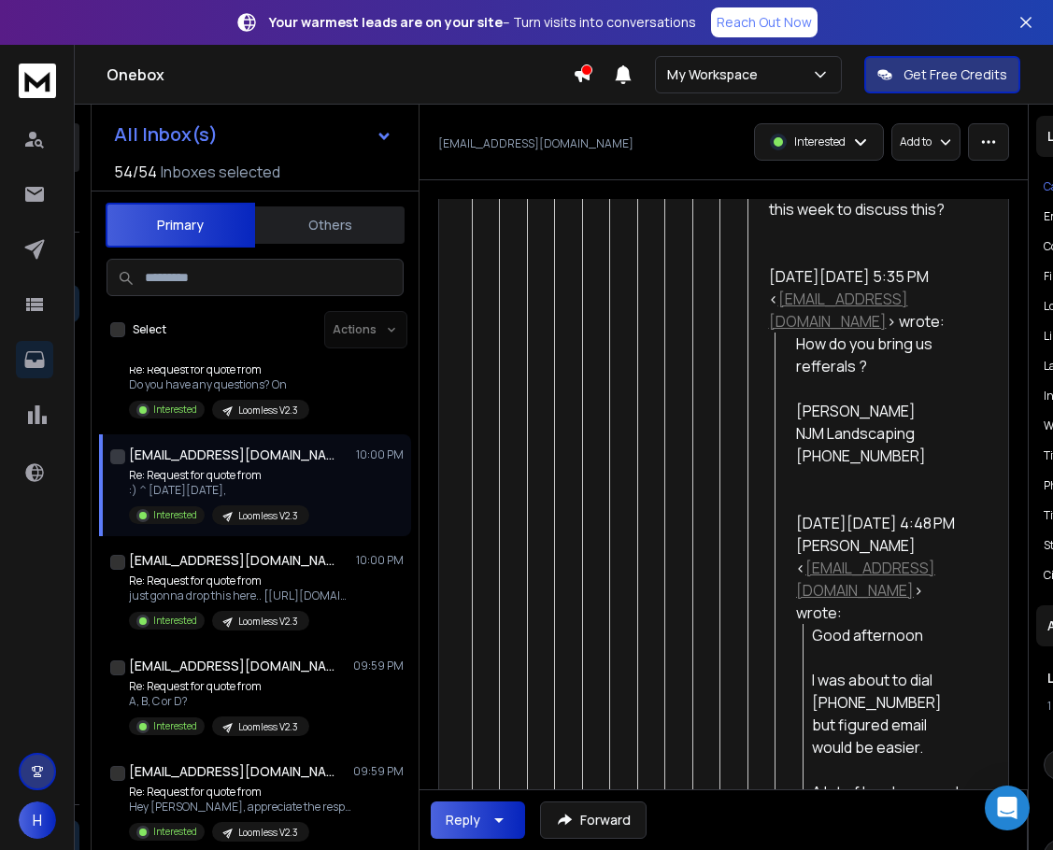
scroll to position [4209, 0]
